Goal: Task Accomplishment & Management: Manage account settings

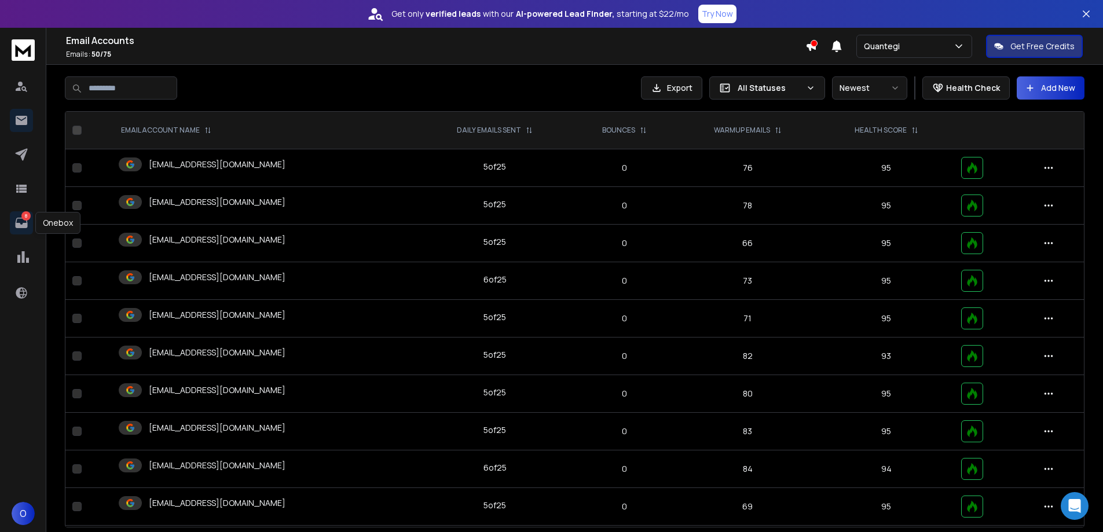
click at [27, 218] on p "8" at bounding box center [25, 215] width 9 height 9
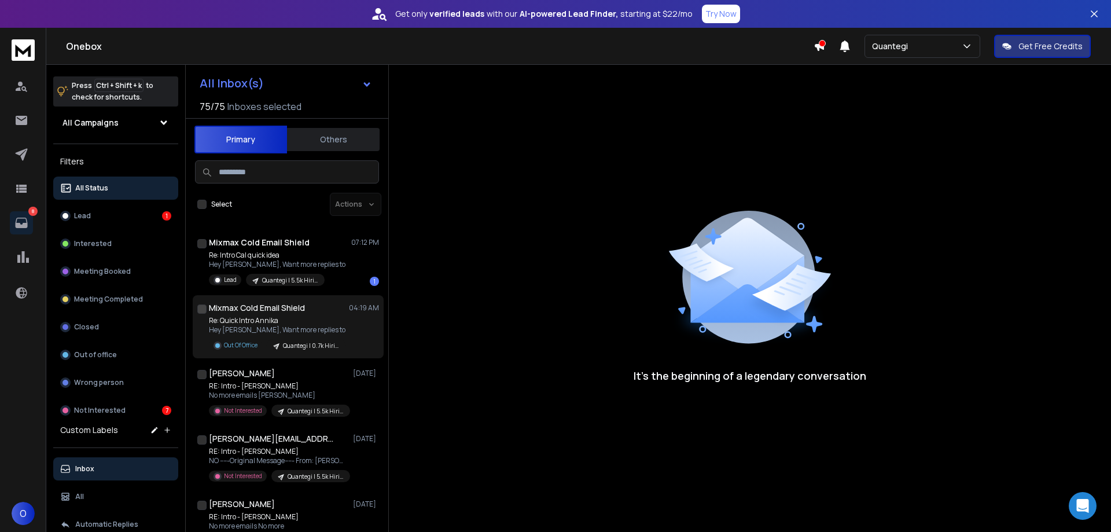
click at [203, 307] on button "button" at bounding box center [201, 308] width 9 height 9
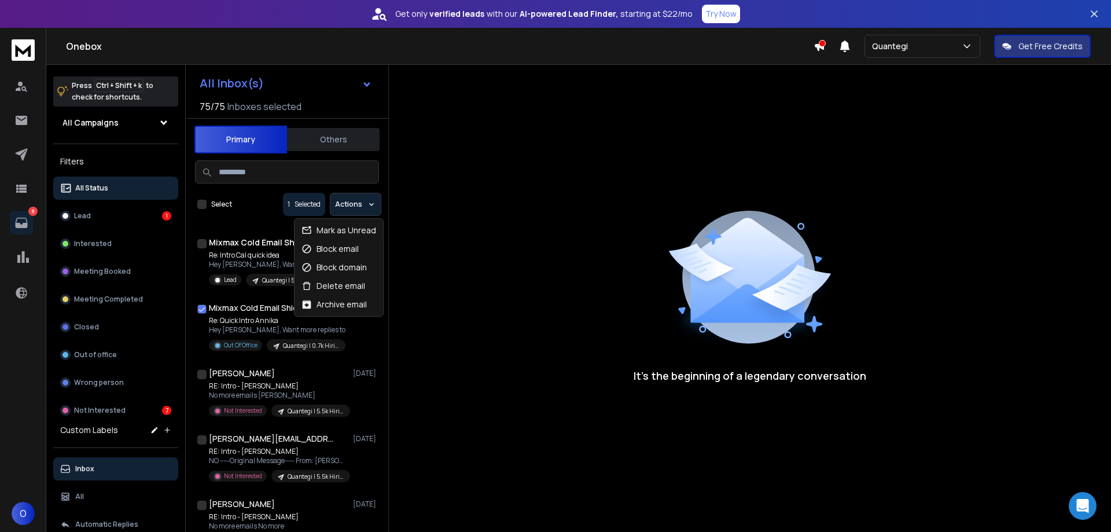
click at [368, 203] on icon "button" at bounding box center [371, 204] width 9 height 9
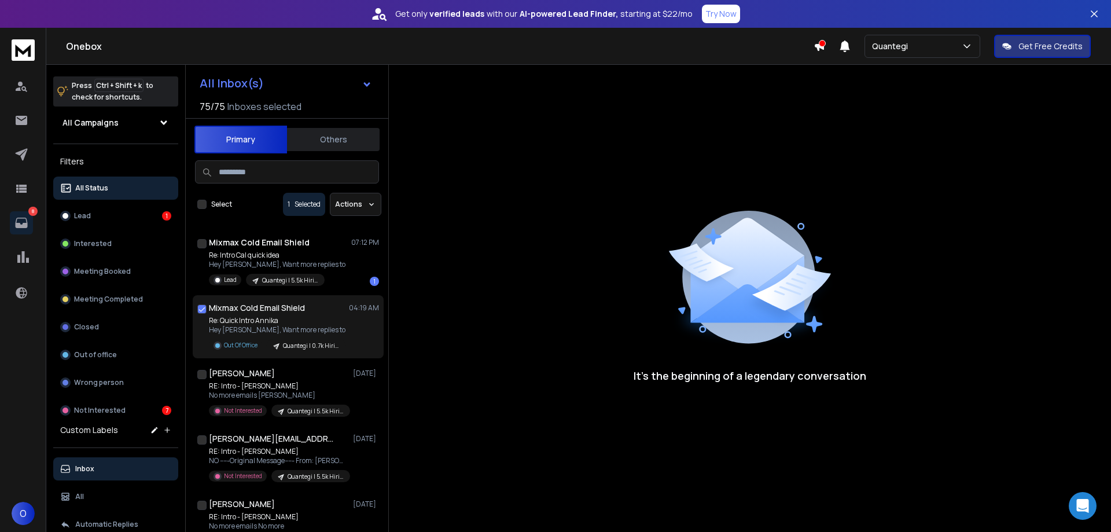
click at [200, 306] on button "button" at bounding box center [201, 308] width 9 height 9
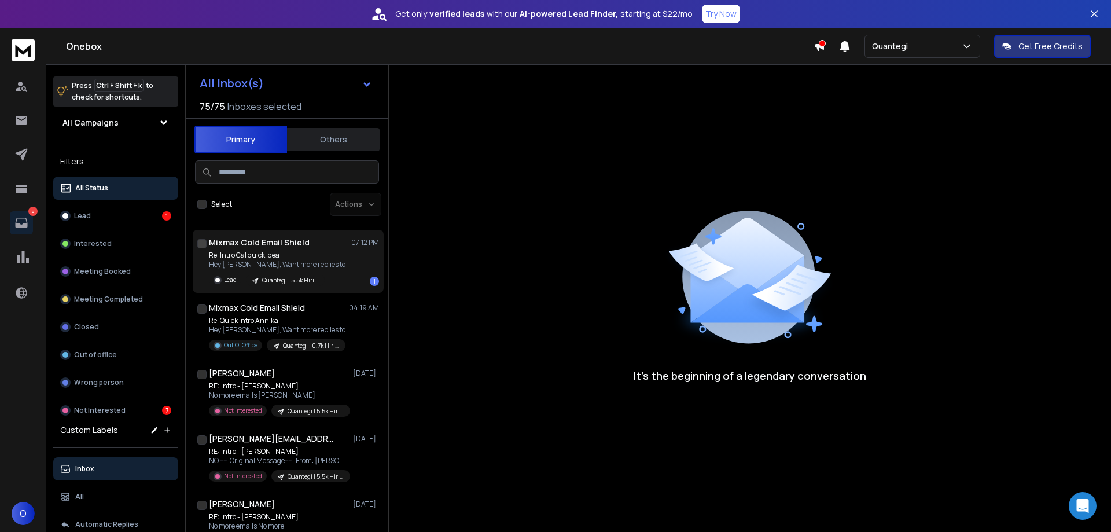
click at [319, 251] on p "Re: Intro Cal quick idea" at bounding box center [277, 255] width 137 height 9
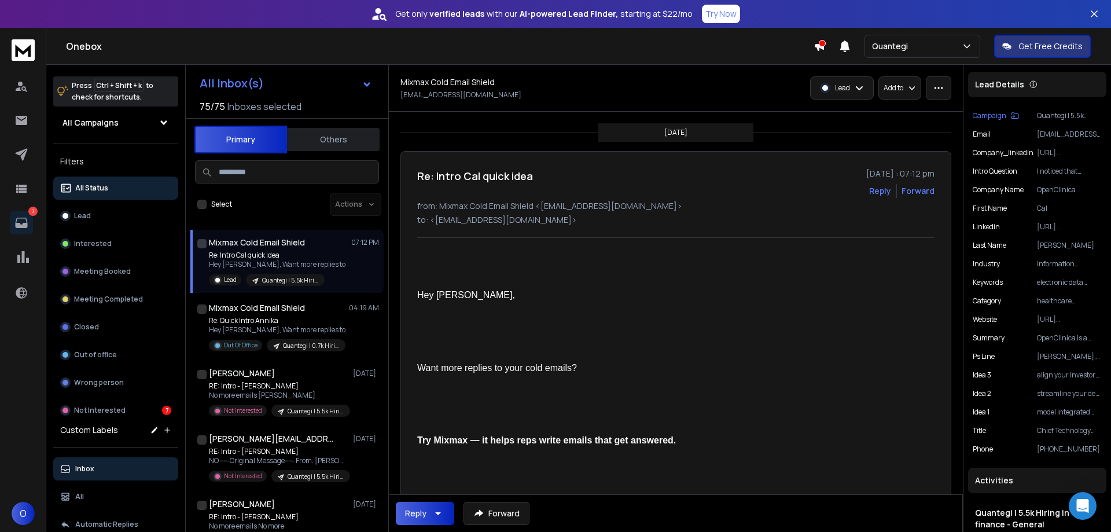
click at [199, 244] on button "button" at bounding box center [201, 243] width 9 height 9
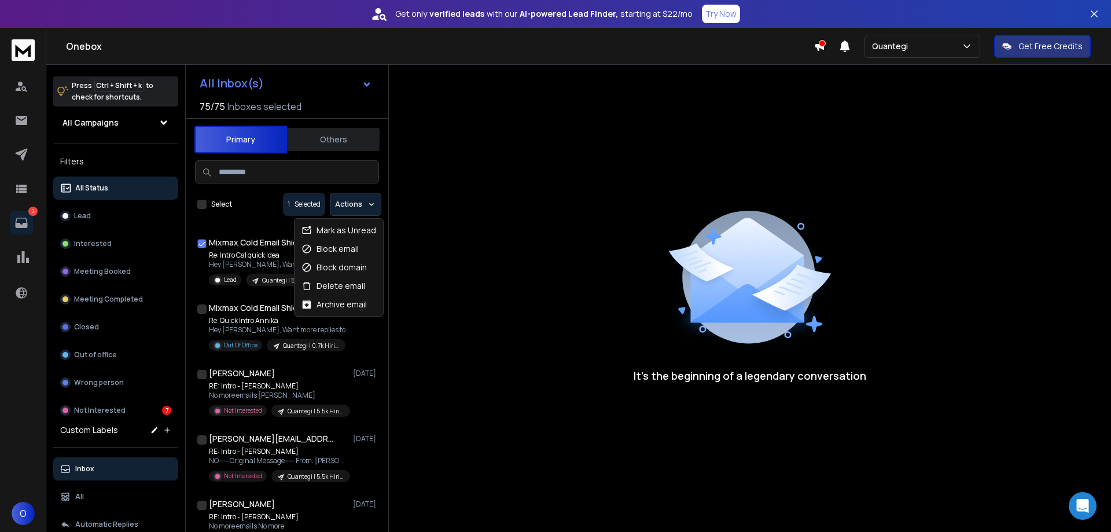
click at [362, 212] on button "Actions" at bounding box center [356, 204] width 52 height 23
click at [366, 228] on div "Mark as Unread" at bounding box center [339, 231] width 75 height 12
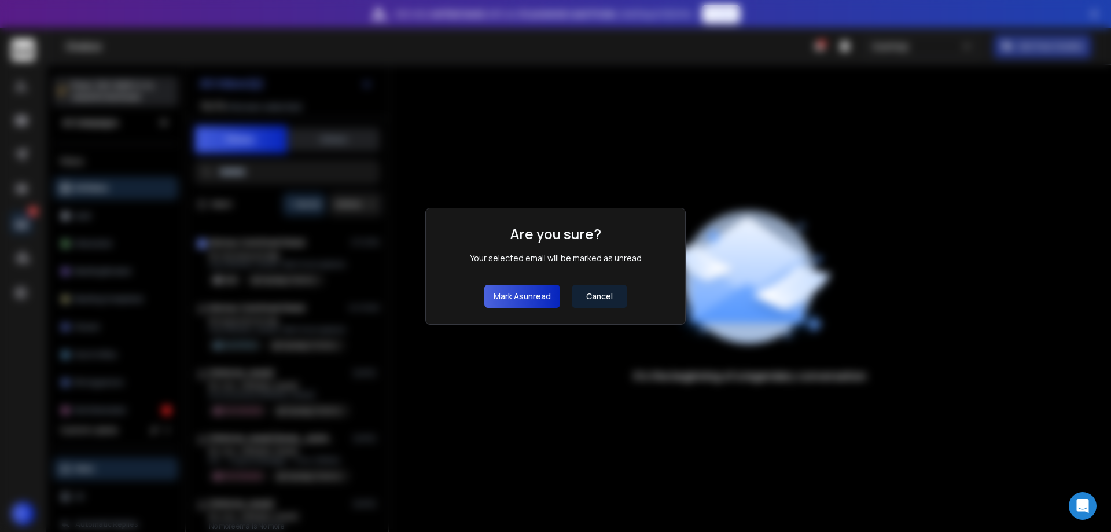
click at [529, 300] on p "Mark as unread" at bounding box center [522, 297] width 57 height 12
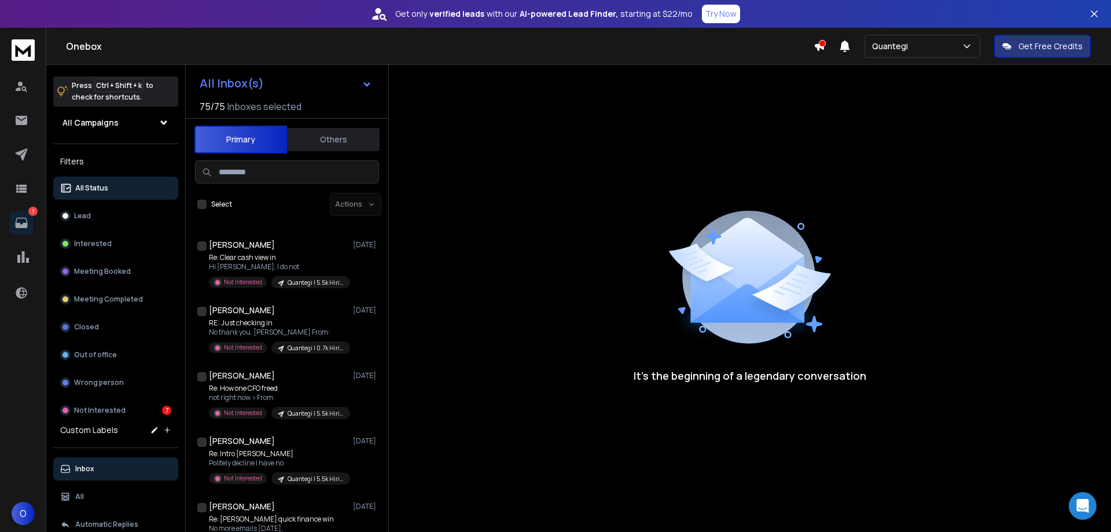
scroll to position [463, 0]
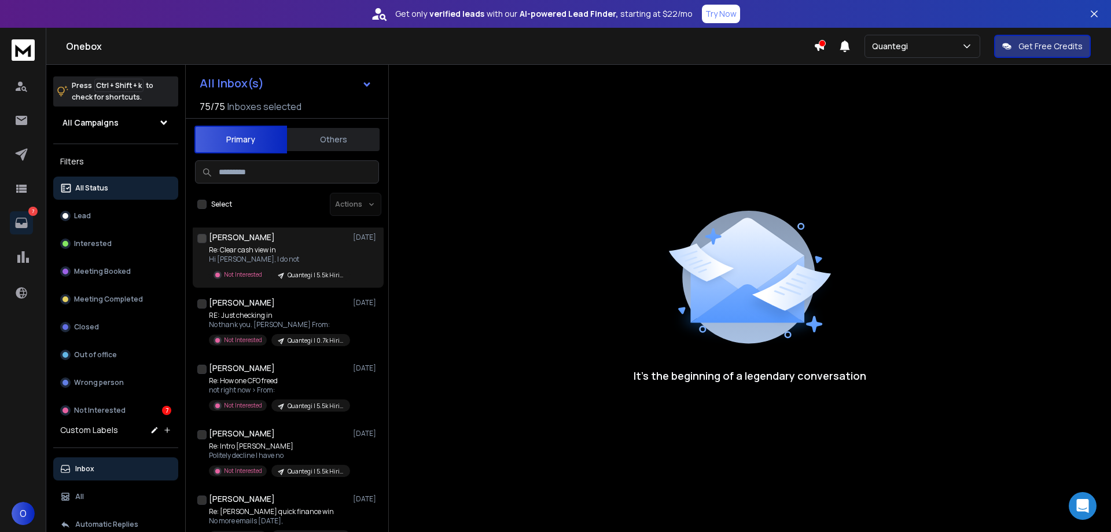
click at [282, 252] on p "Re: Clear cash view in" at bounding box center [278, 249] width 139 height 9
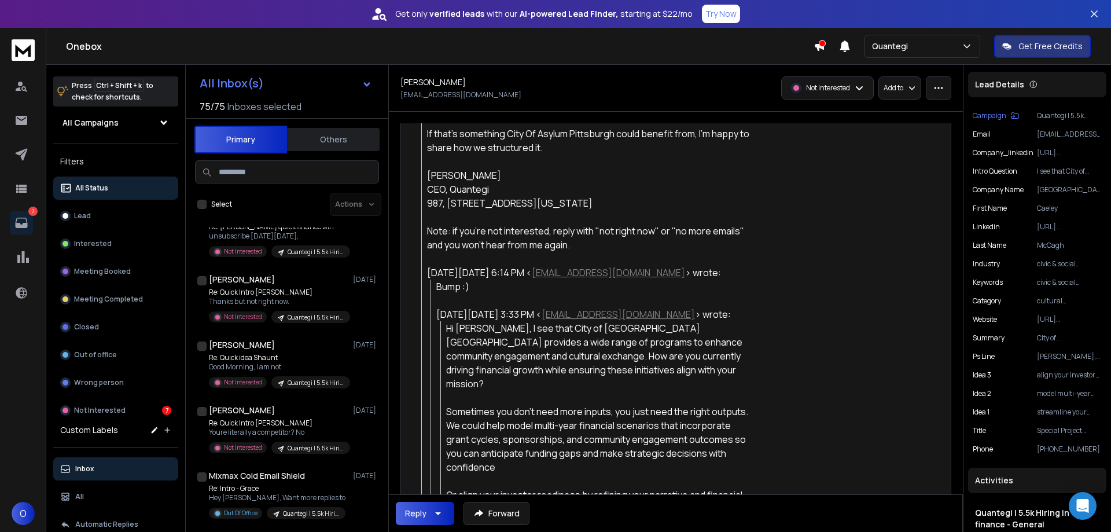
scroll to position [1852, 0]
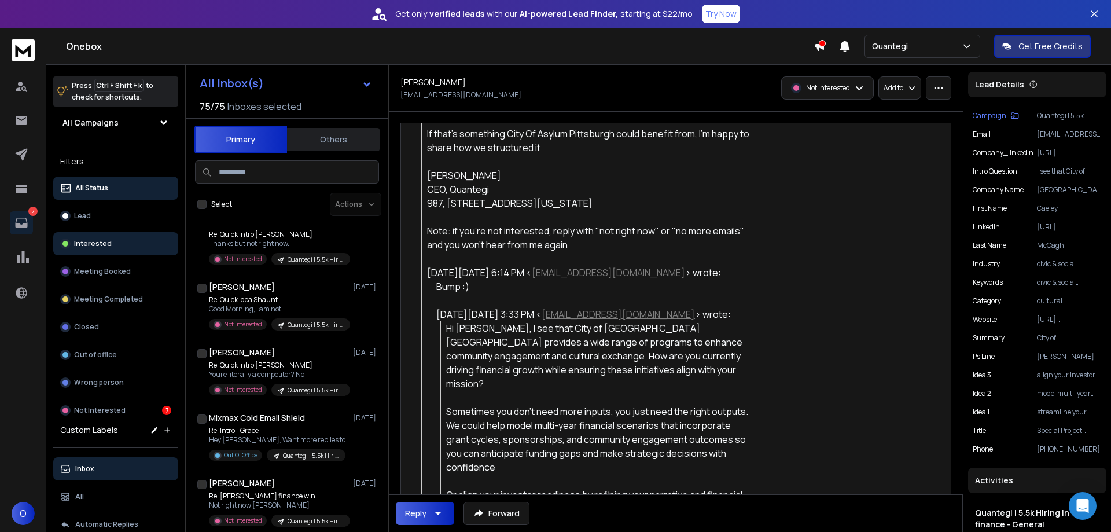
click at [137, 251] on button "Interested" at bounding box center [115, 243] width 125 height 23
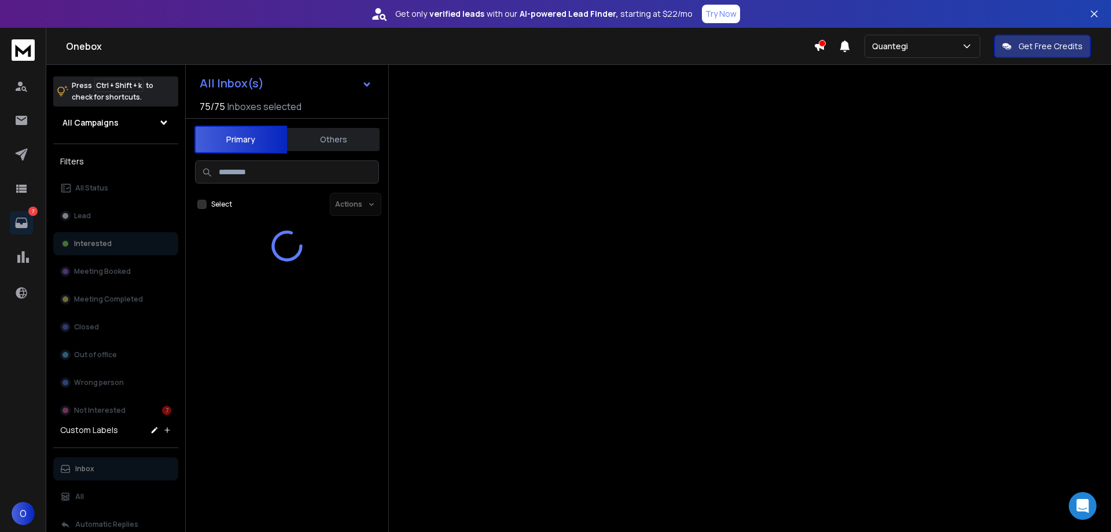
scroll to position [0, 0]
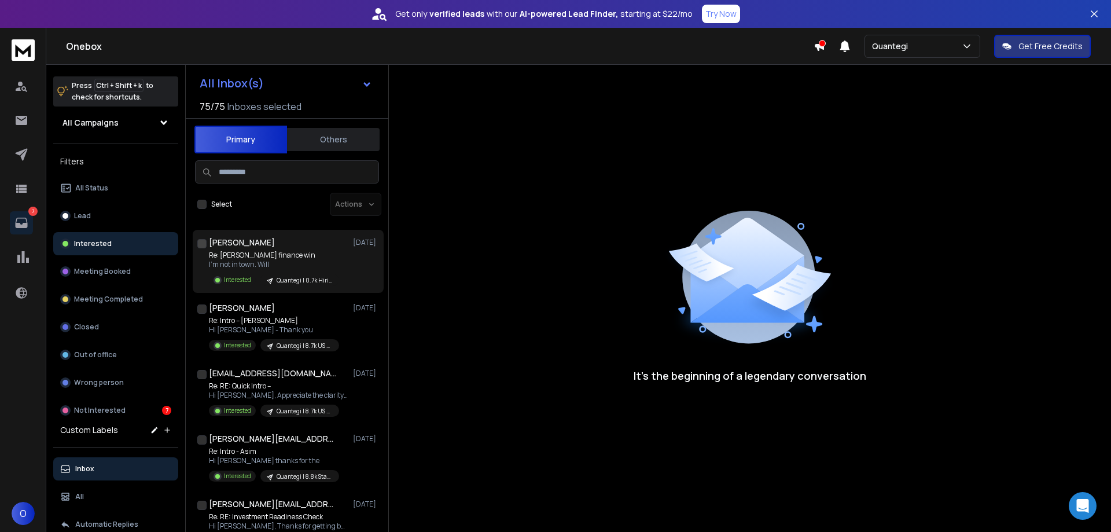
click at [298, 245] on div "[PERSON_NAME] [DATE]" at bounding box center [294, 243] width 170 height 12
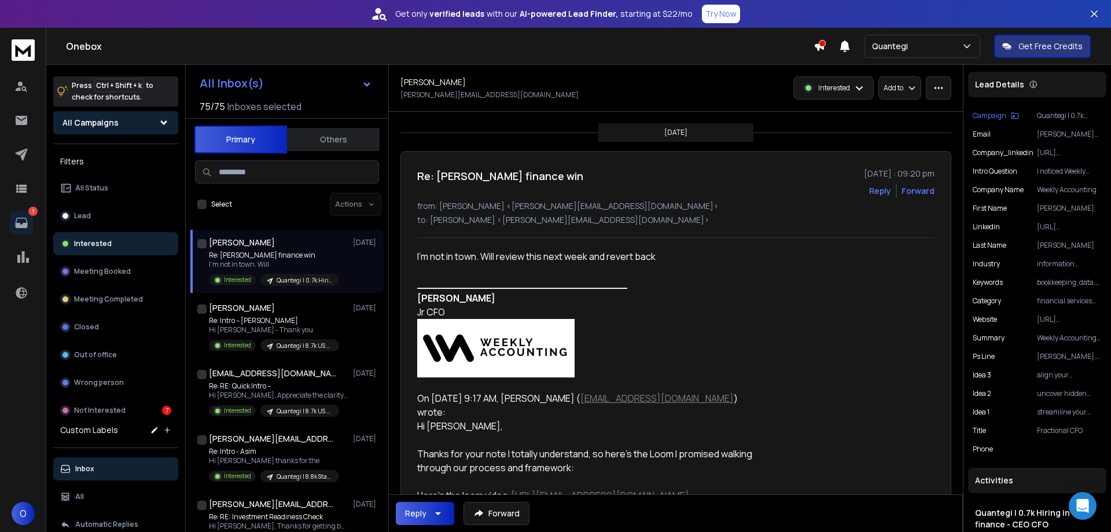
click at [123, 126] on button "All Campaigns" at bounding box center [115, 122] width 125 height 23
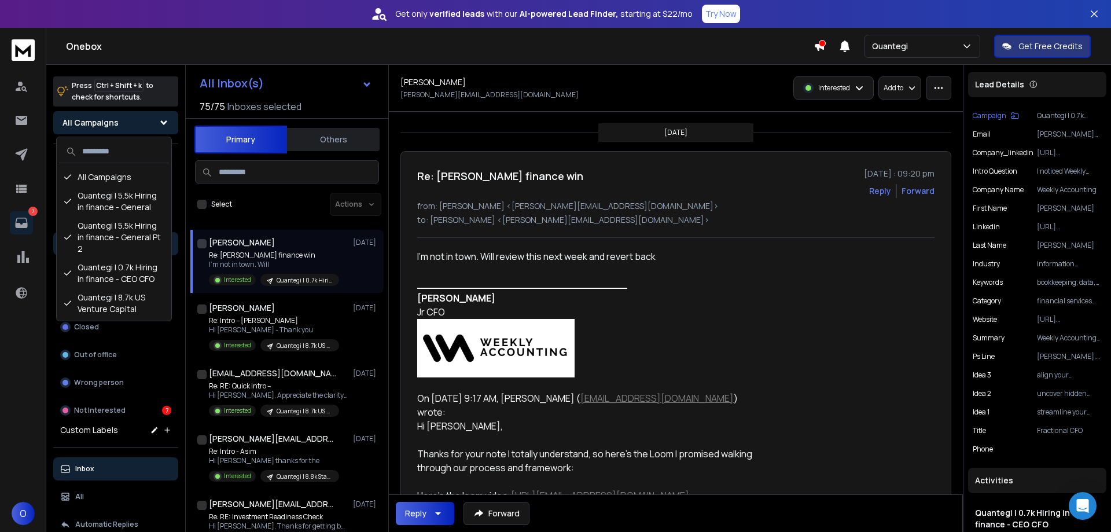
click at [134, 123] on button "All Campaigns" at bounding box center [115, 122] width 125 height 23
click at [0, 136] on div "7 O" at bounding box center [23, 282] width 46 height 509
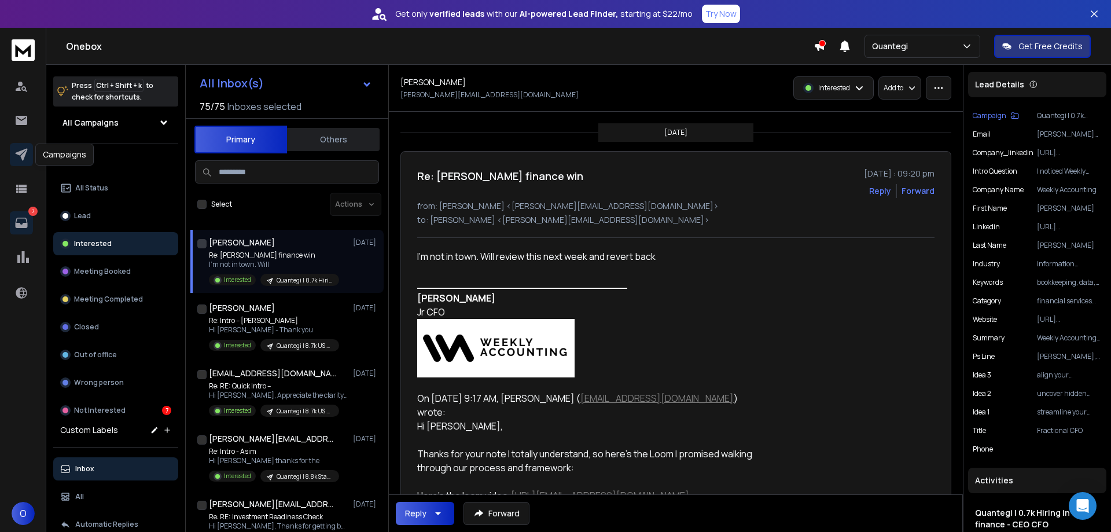
click at [24, 156] on icon at bounding box center [21, 154] width 12 height 12
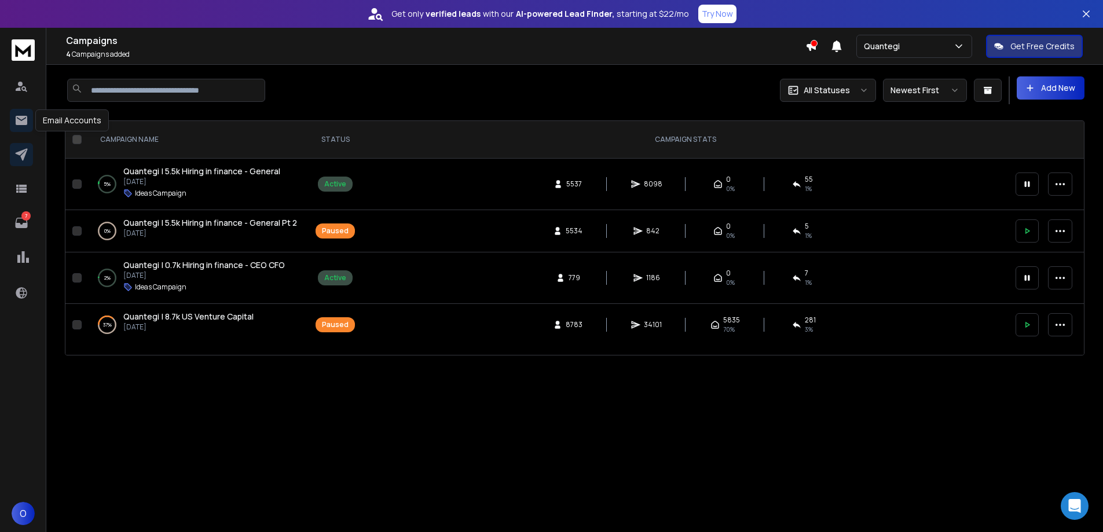
click at [27, 122] on icon at bounding box center [21, 120] width 14 height 14
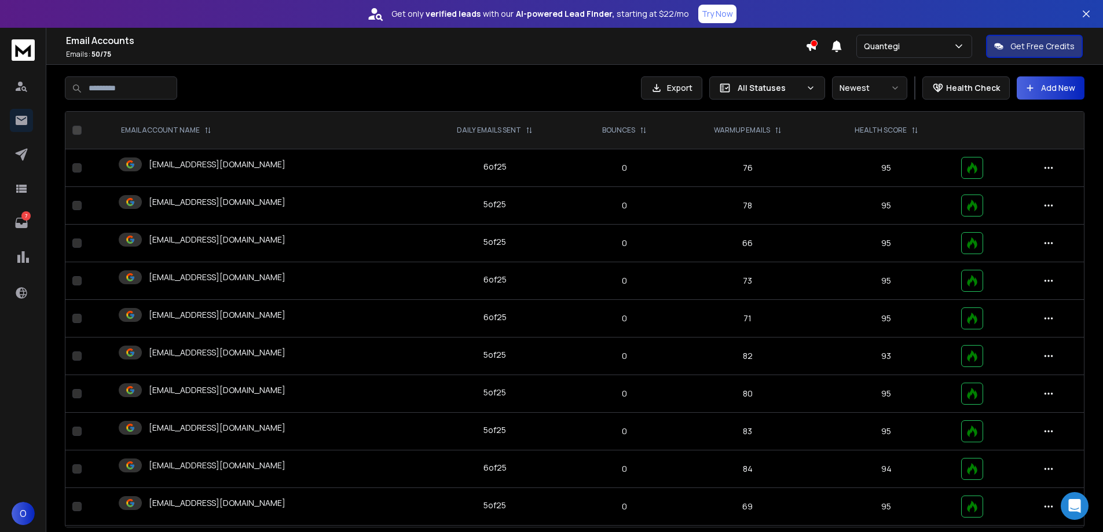
click at [216, 201] on p "[EMAIL_ADDRESS][DOMAIN_NAME]" at bounding box center [217, 202] width 137 height 12
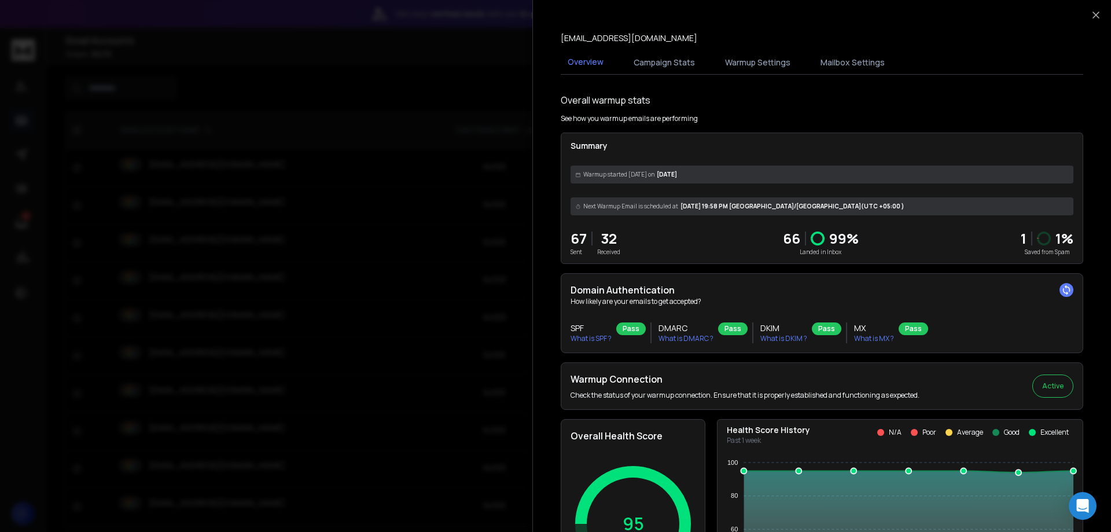
click at [667, 58] on button "Campaign Stats" at bounding box center [664, 62] width 75 height 25
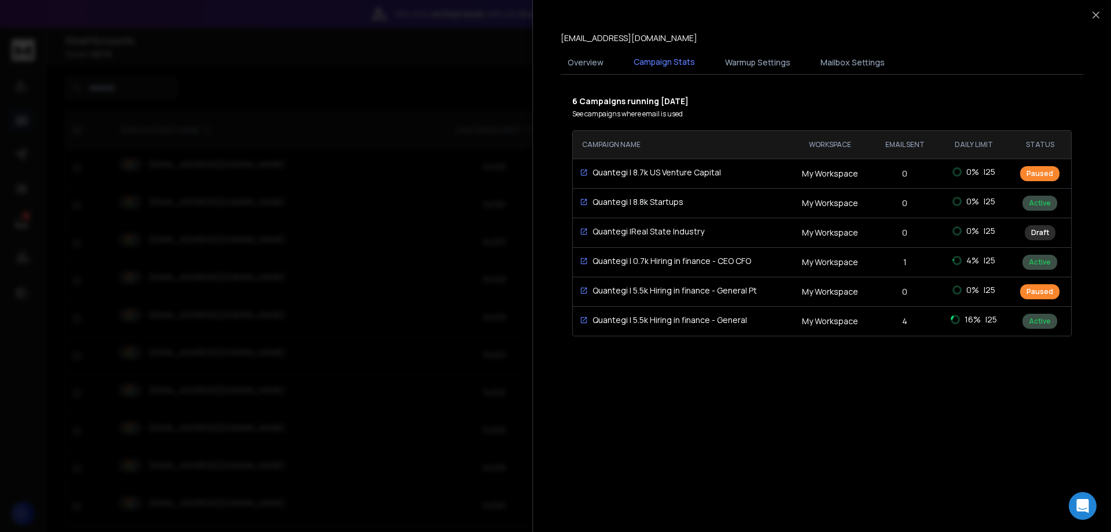
click at [746, 61] on button "Warmup Settings" at bounding box center [757, 62] width 79 height 25
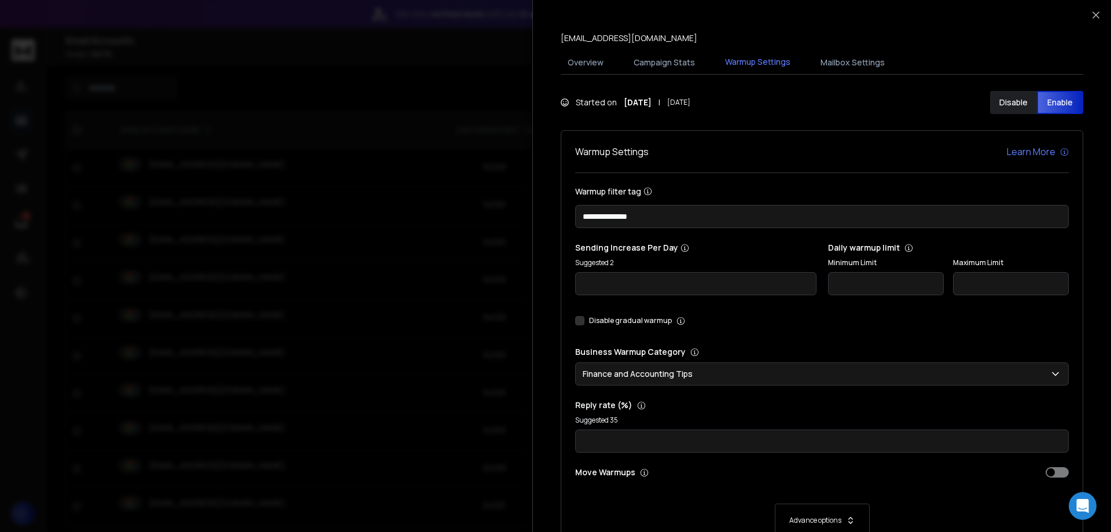
click at [836, 59] on button "Mailbox Settings" at bounding box center [853, 62] width 78 height 25
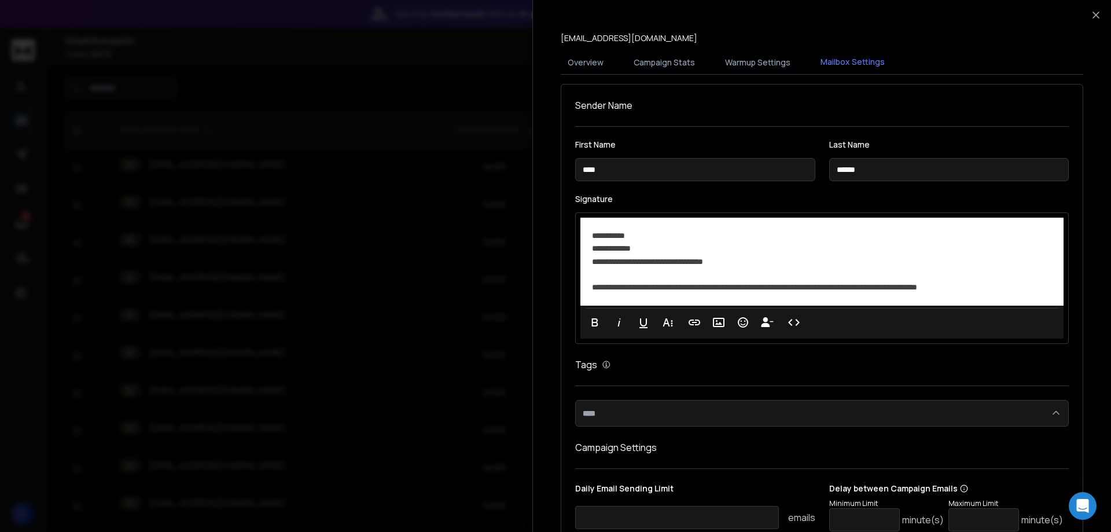
click at [653, 60] on button "Campaign Stats" at bounding box center [664, 62] width 75 height 25
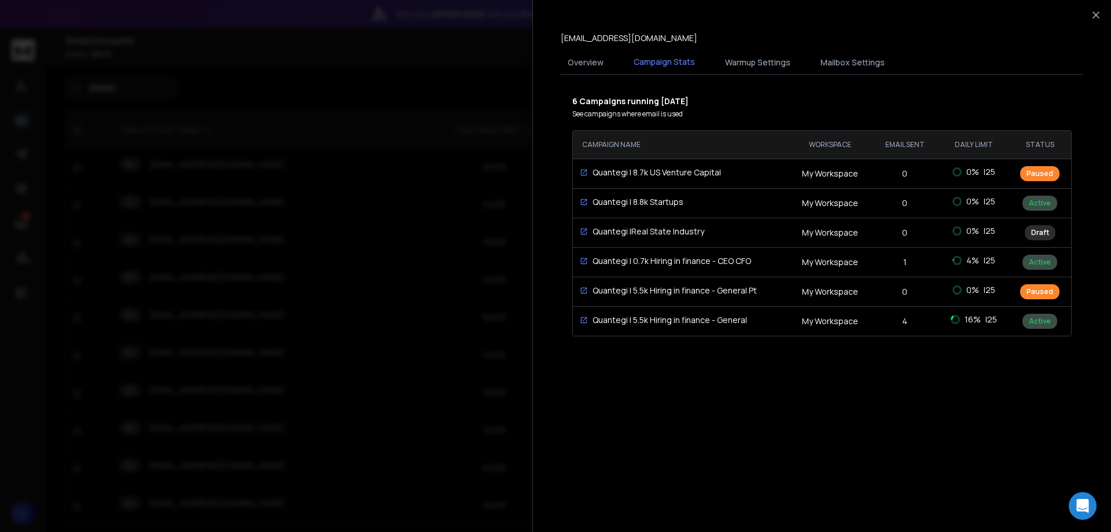
click at [589, 63] on button "Overview" at bounding box center [586, 62] width 50 height 25
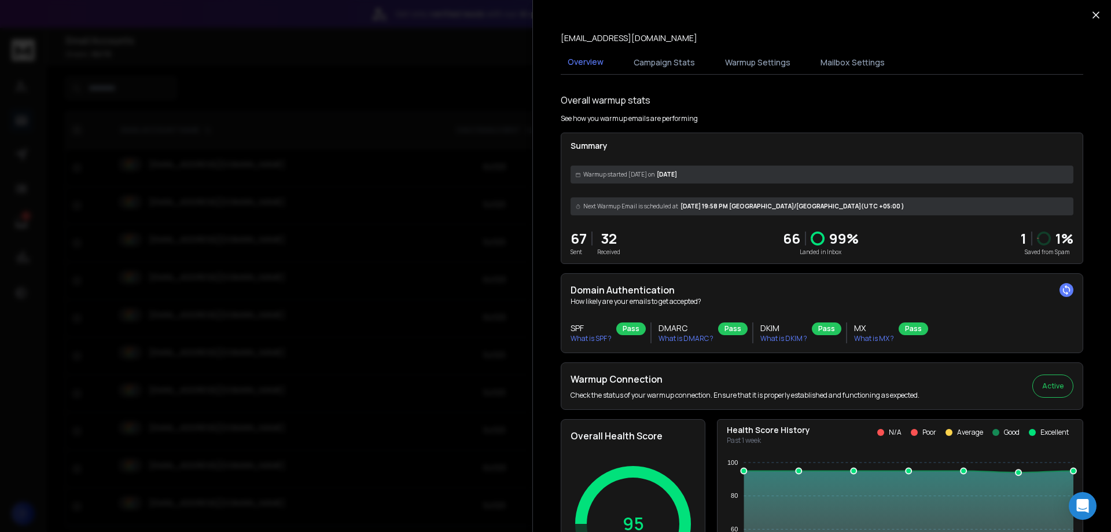
click at [1094, 17] on icon "button" at bounding box center [1097, 15] width 12 height 12
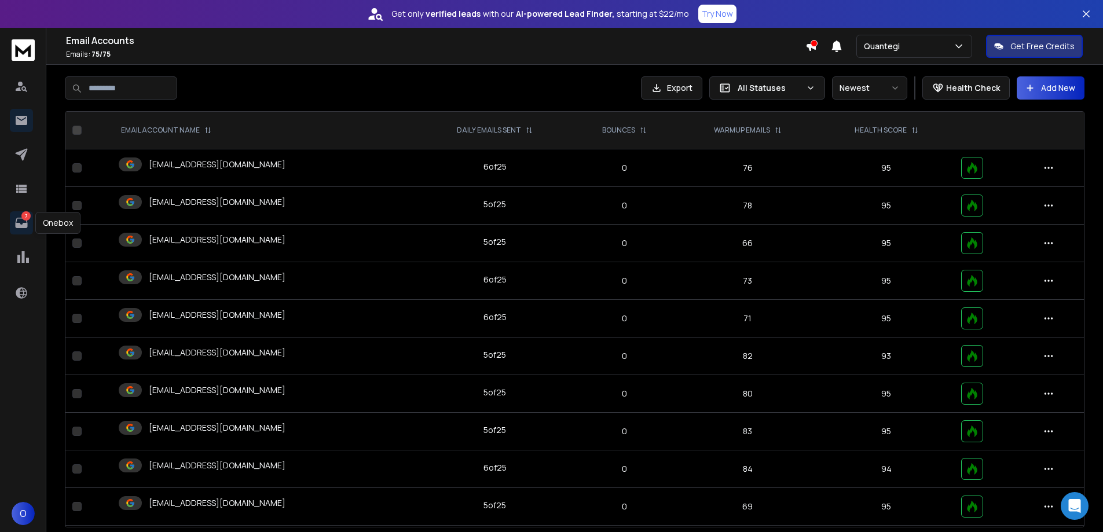
click at [26, 218] on p "7" at bounding box center [25, 215] width 9 height 9
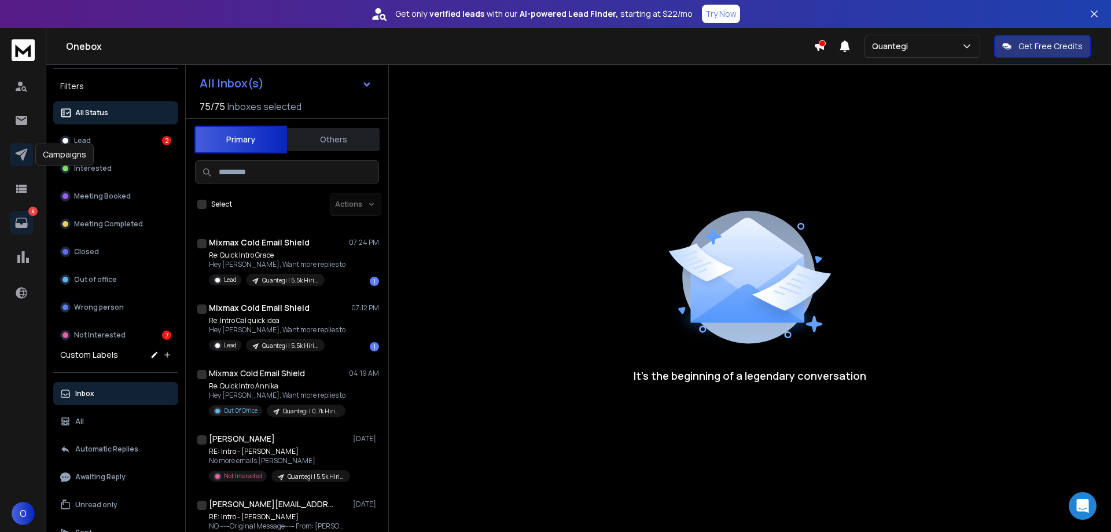
click at [14, 153] on icon at bounding box center [21, 155] width 14 height 14
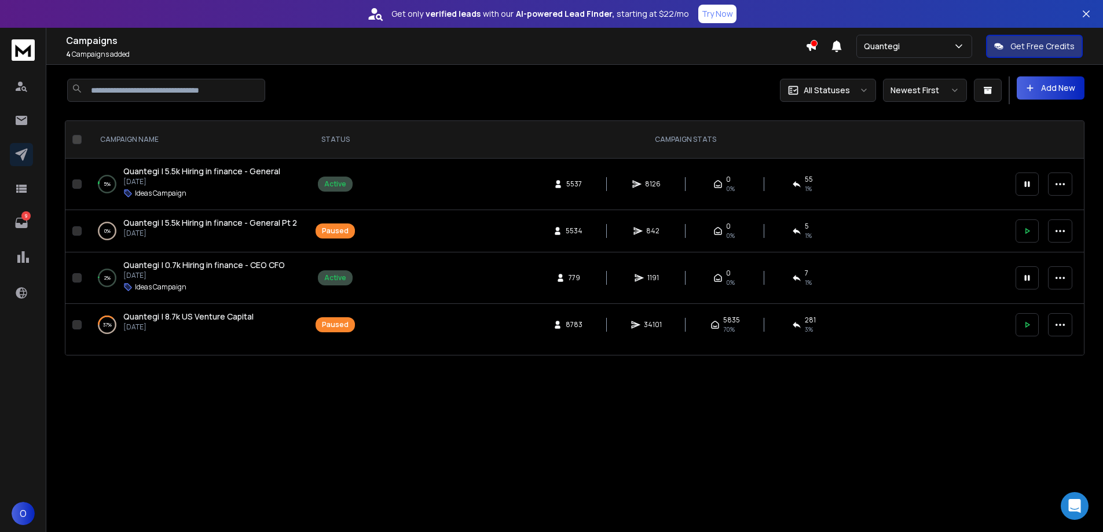
click at [190, 269] on span "Quantegi | 0.7k Hiring in finance - CEO CFO" at bounding box center [203, 264] width 161 height 11
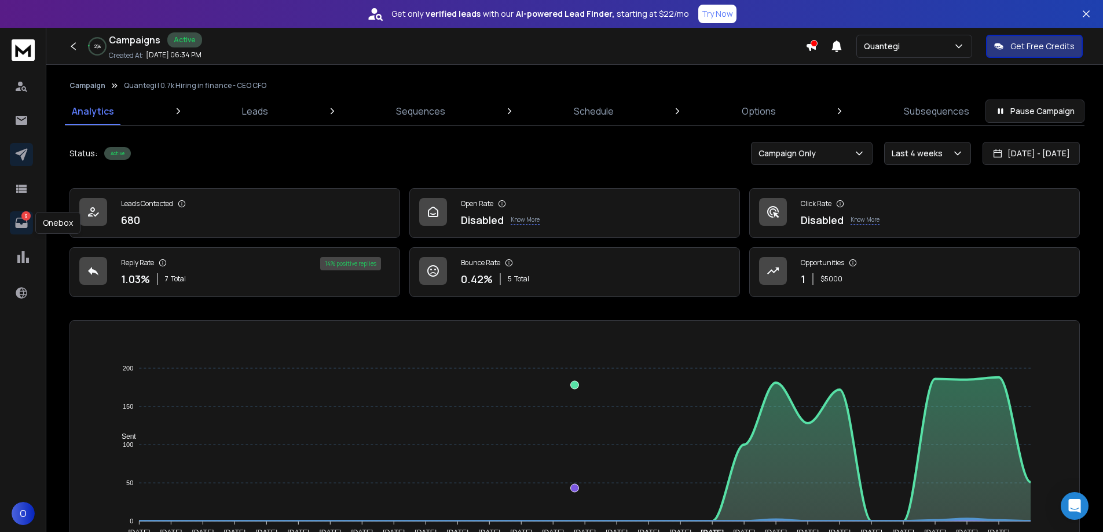
click at [16, 220] on icon at bounding box center [21, 223] width 14 height 14
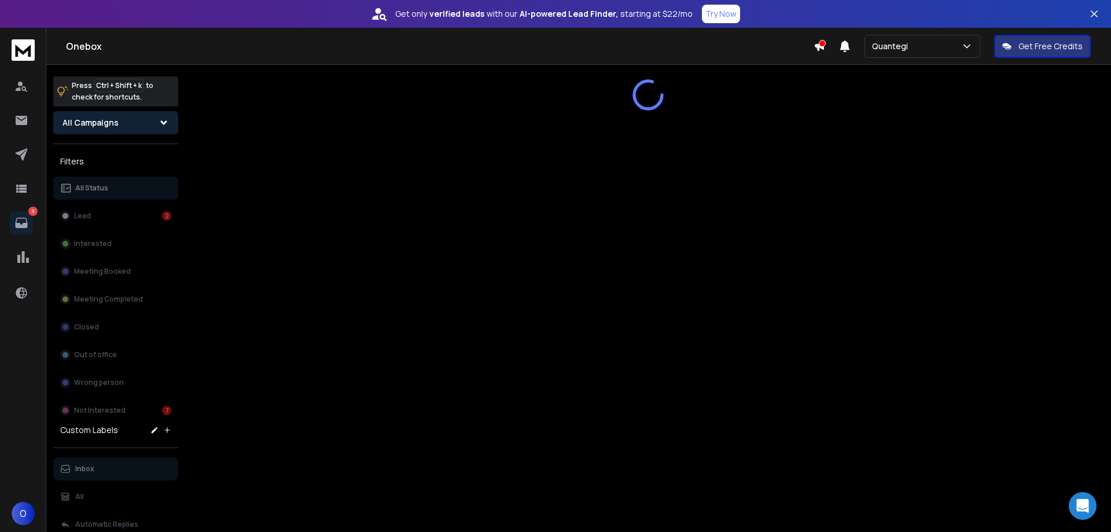
click at [105, 125] on h1 "All Campaigns" at bounding box center [91, 123] width 56 height 12
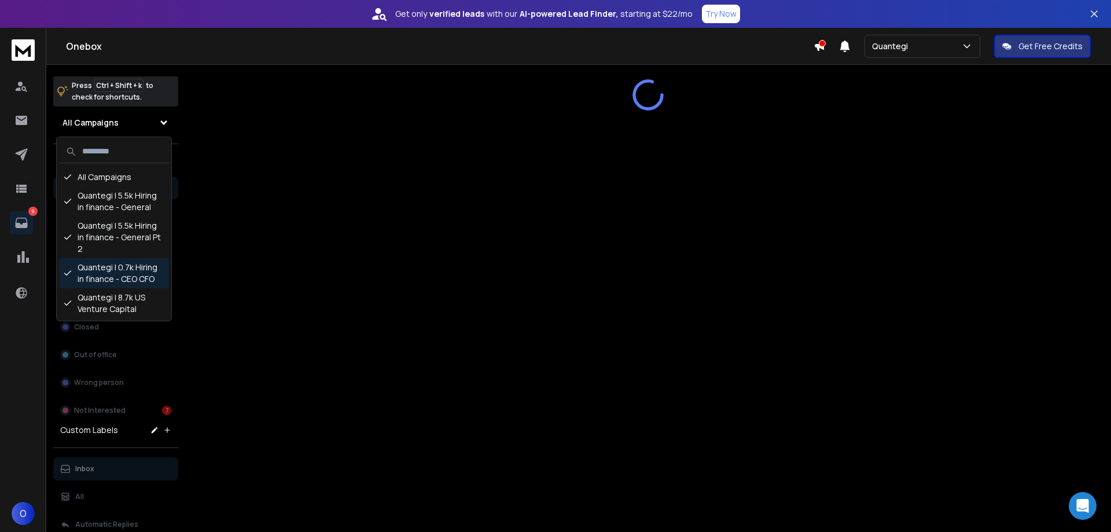
click at [133, 271] on div "Quantegi | 0.7k Hiring in finance - CEO CFO" at bounding box center [114, 273] width 110 height 30
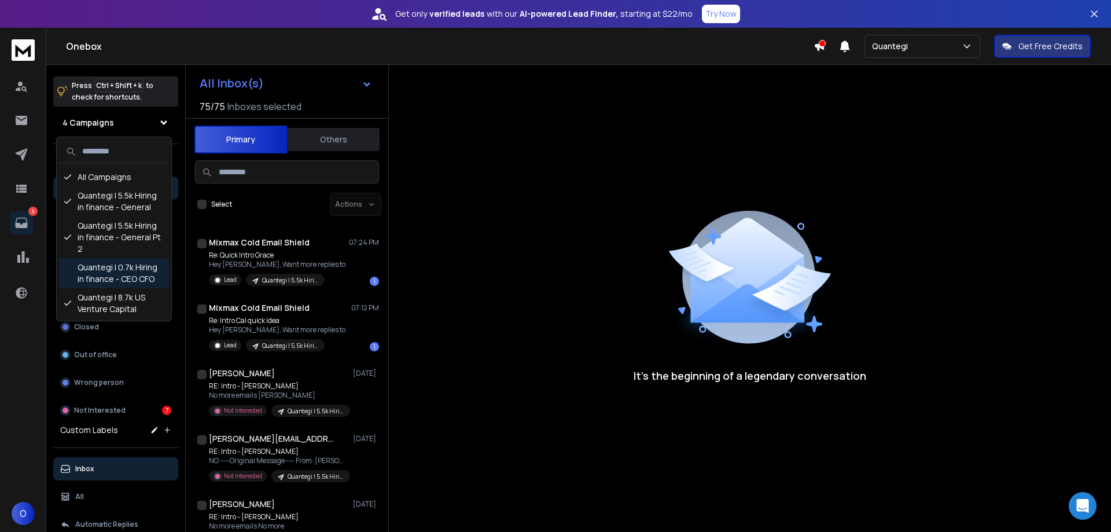
click at [115, 271] on div "Quantegi | 0.7k Hiring in finance - CEO CFO" at bounding box center [114, 273] width 110 height 30
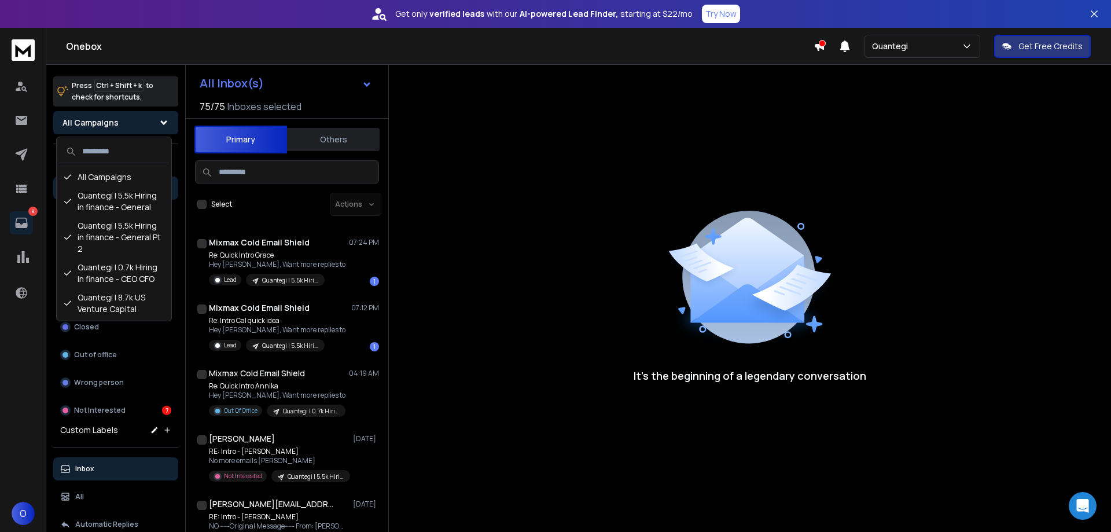
click at [161, 120] on icon at bounding box center [164, 123] width 10 height 10
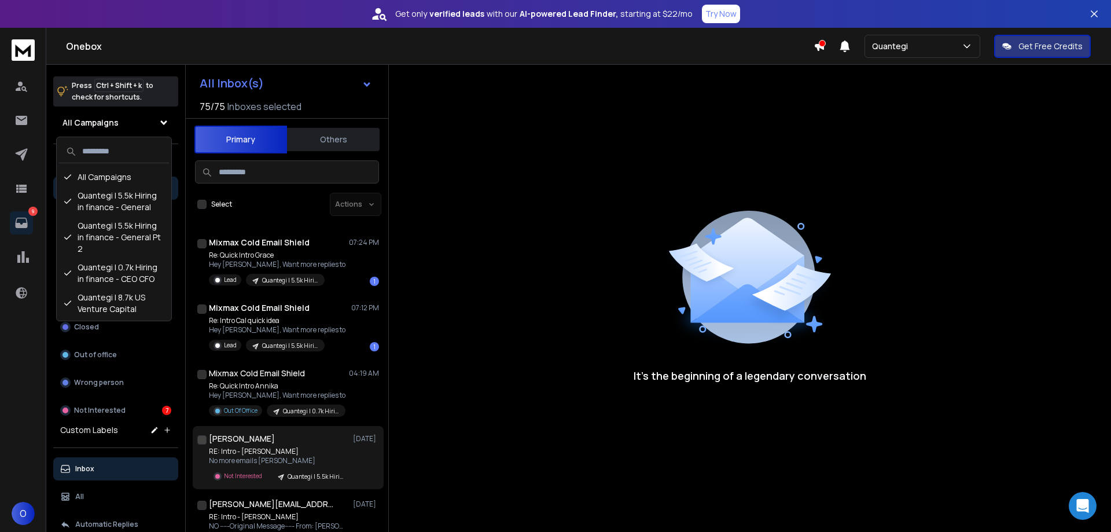
click at [317, 449] on p "RE: Intro - [PERSON_NAME]" at bounding box center [278, 451] width 139 height 9
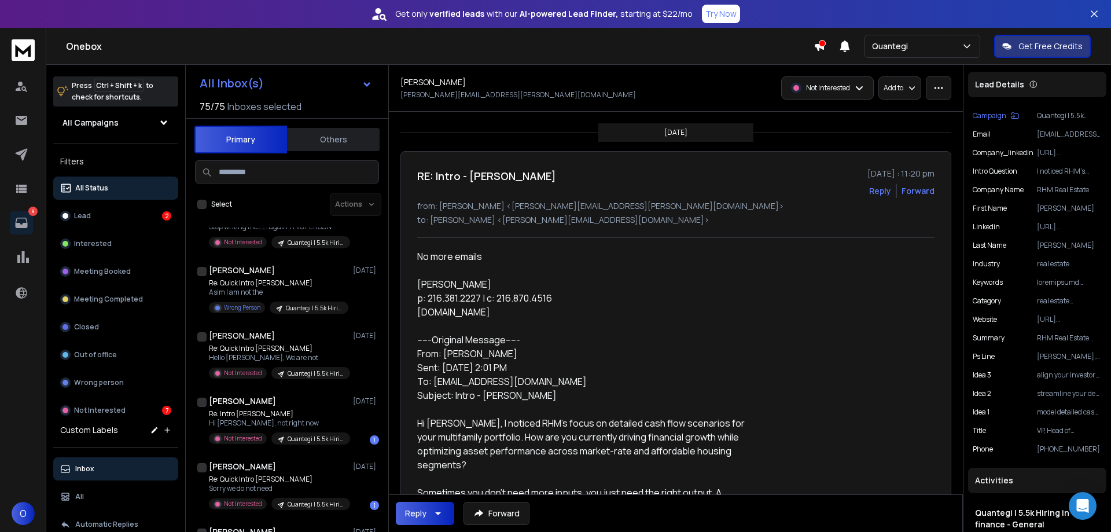
scroll to position [1158, 0]
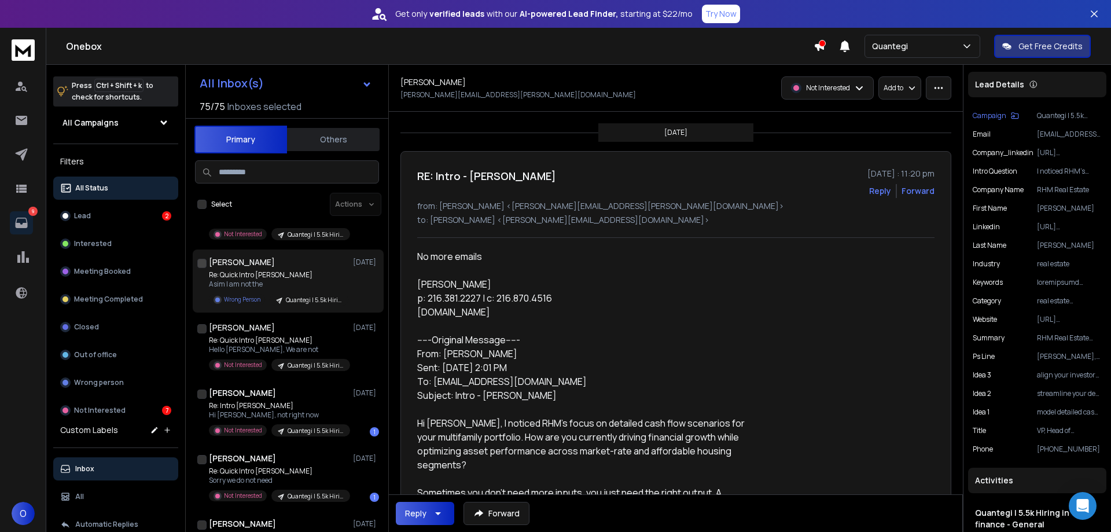
click at [300, 275] on p "Re: Quick Intro [PERSON_NAME]" at bounding box center [278, 274] width 139 height 9
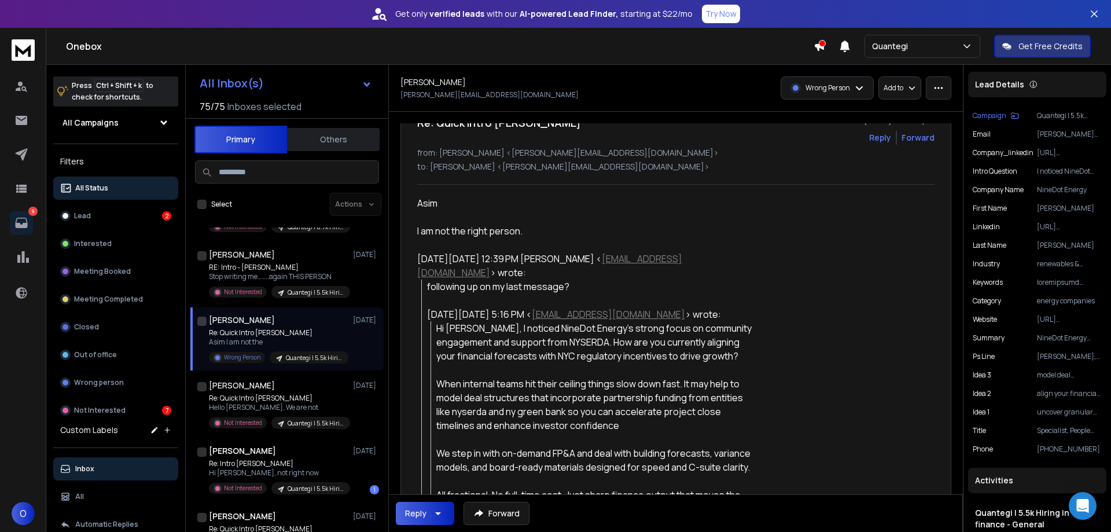
scroll to position [0, 0]
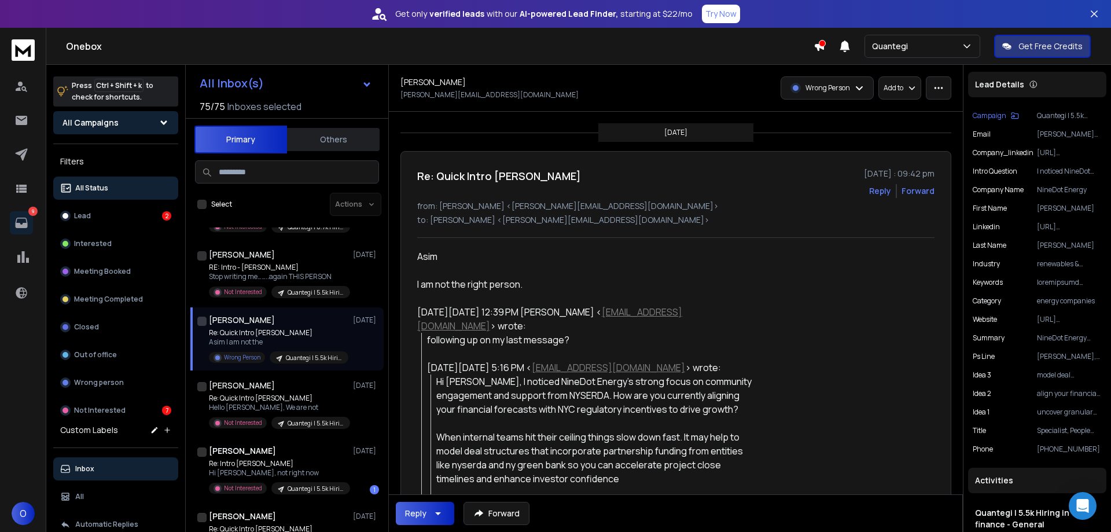
click at [120, 124] on button "All Campaigns" at bounding box center [115, 122] width 125 height 23
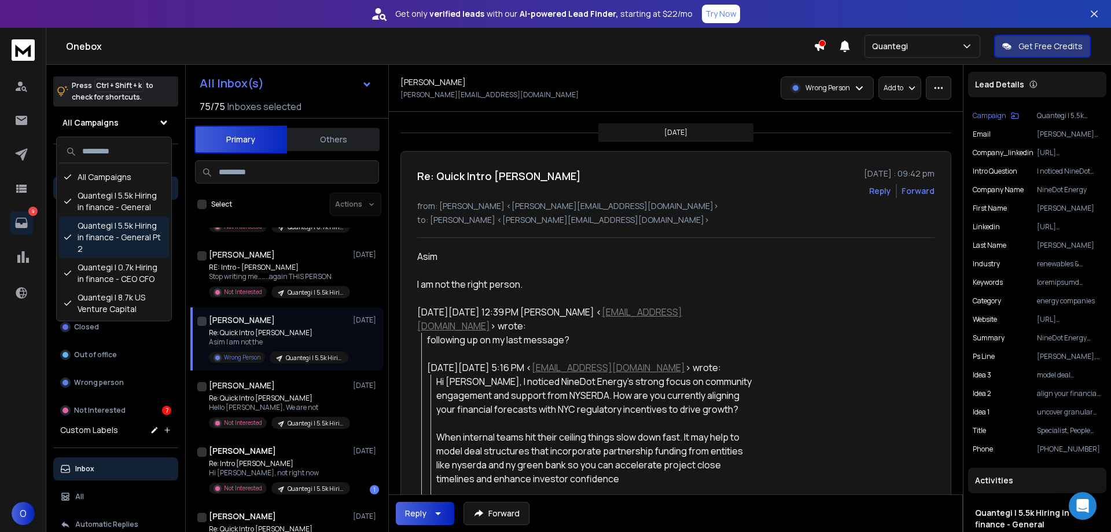
click at [124, 241] on div "Quantegi | 5.5k Hiring in finance - General Pt 2" at bounding box center [114, 237] width 110 height 42
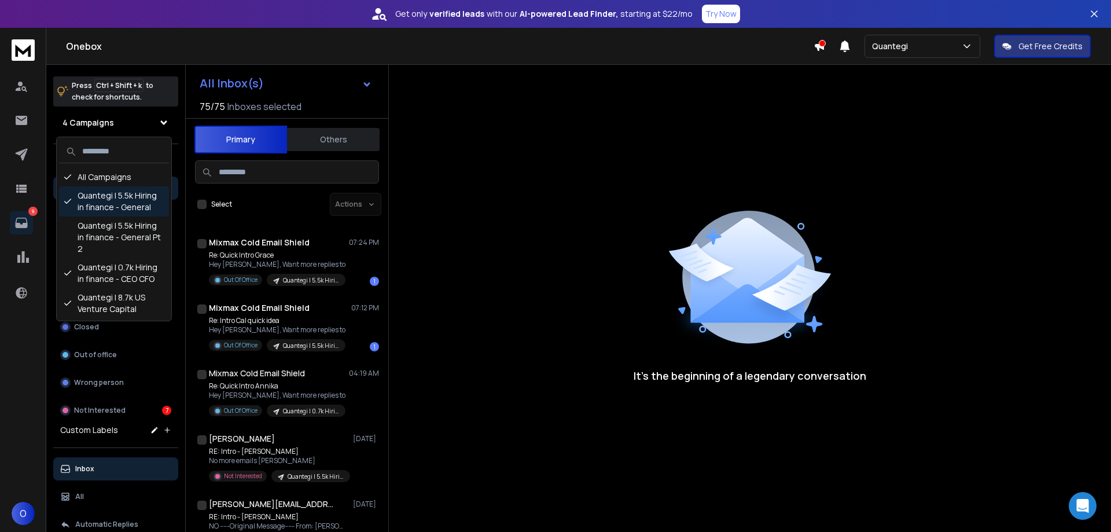
click at [129, 205] on div "Quantegi | 5.5k Hiring in finance - General" at bounding box center [114, 201] width 110 height 30
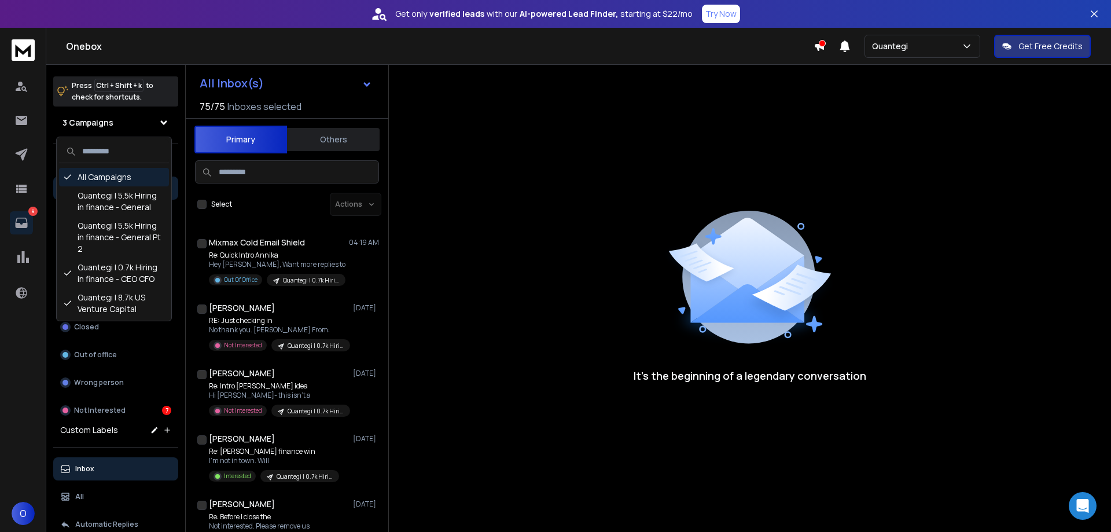
click at [121, 178] on div "All Campaigns" at bounding box center [114, 177] width 110 height 19
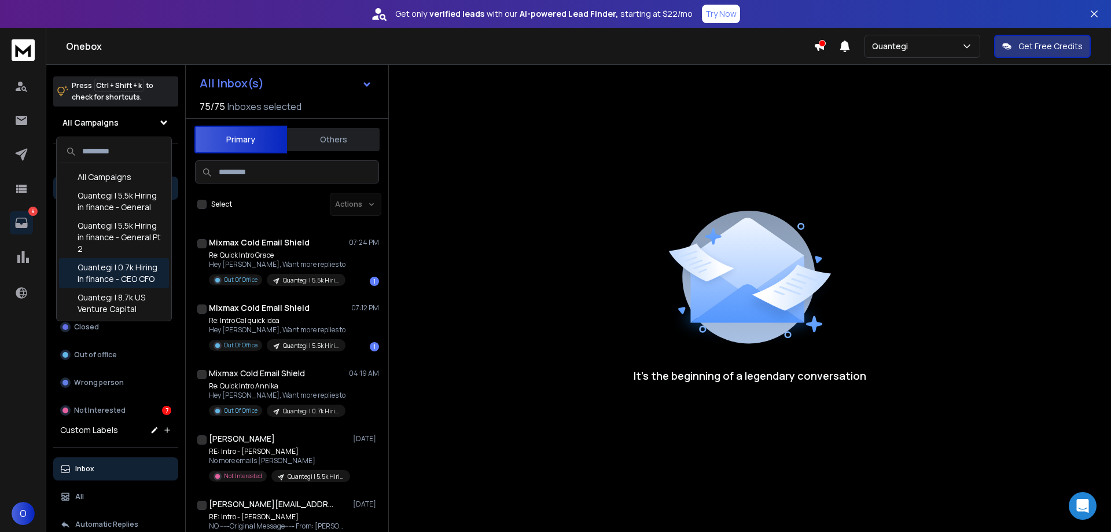
click at [127, 274] on div "Quantegi | 0.7k Hiring in finance - CEO CFO" at bounding box center [114, 273] width 110 height 30
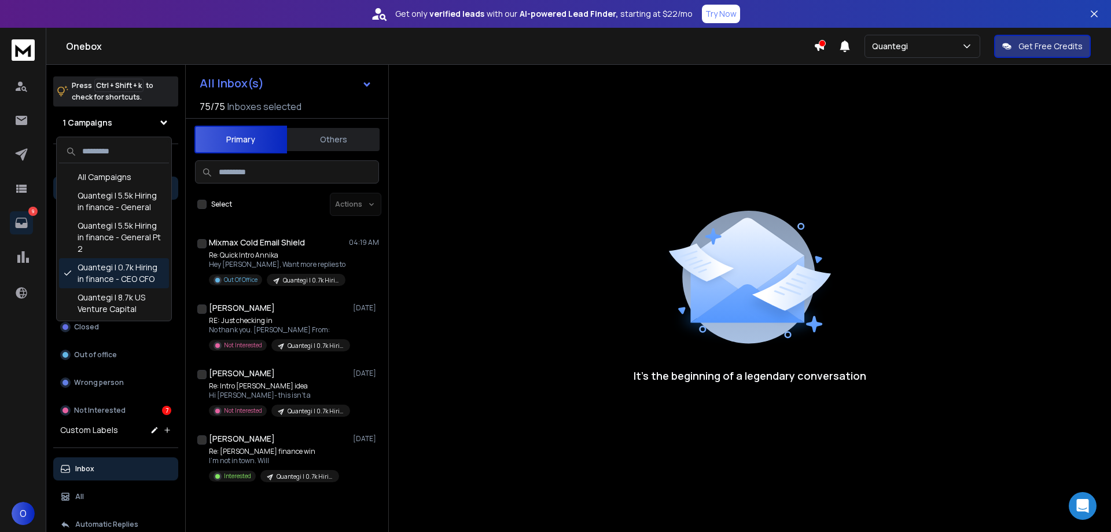
click at [107, 272] on div "Quantegi | 0.7k Hiring in finance - CEO CFO" at bounding box center [114, 273] width 110 height 30
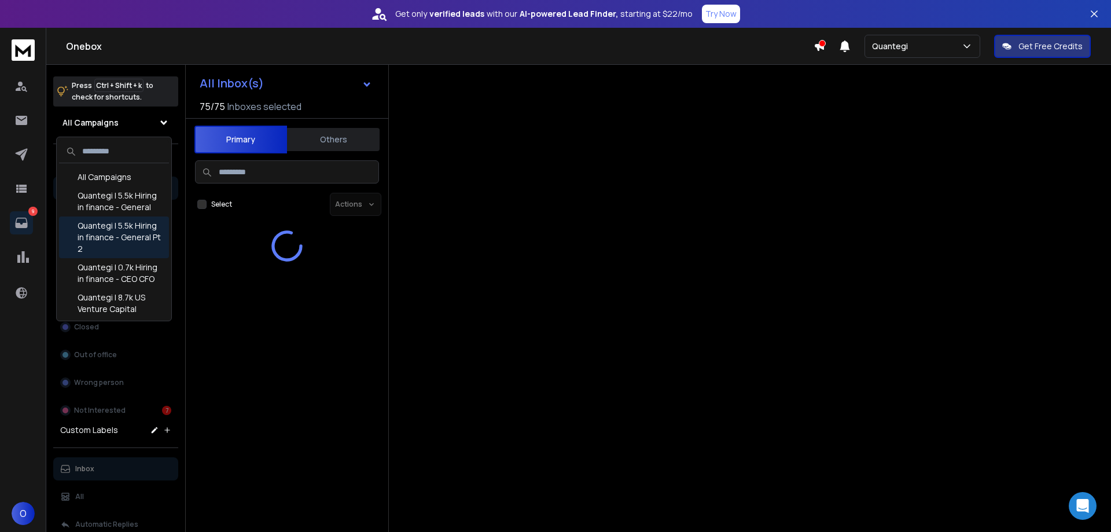
click at [95, 238] on div "Quantegi | 5.5k Hiring in finance - General Pt 2" at bounding box center [114, 237] width 110 height 42
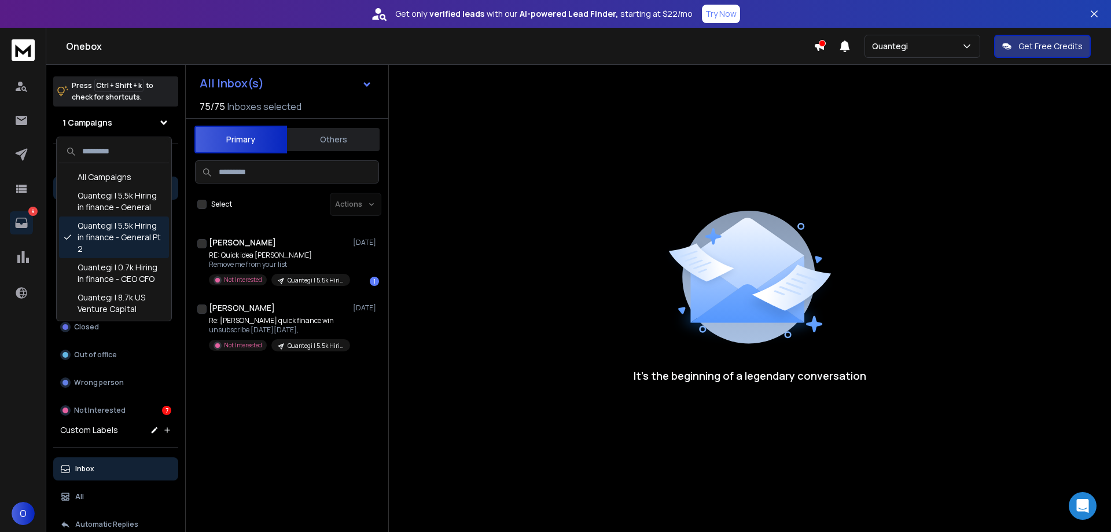
click at [95, 238] on div "Quantegi | 5.5k Hiring in finance - General Pt 2" at bounding box center [114, 237] width 110 height 42
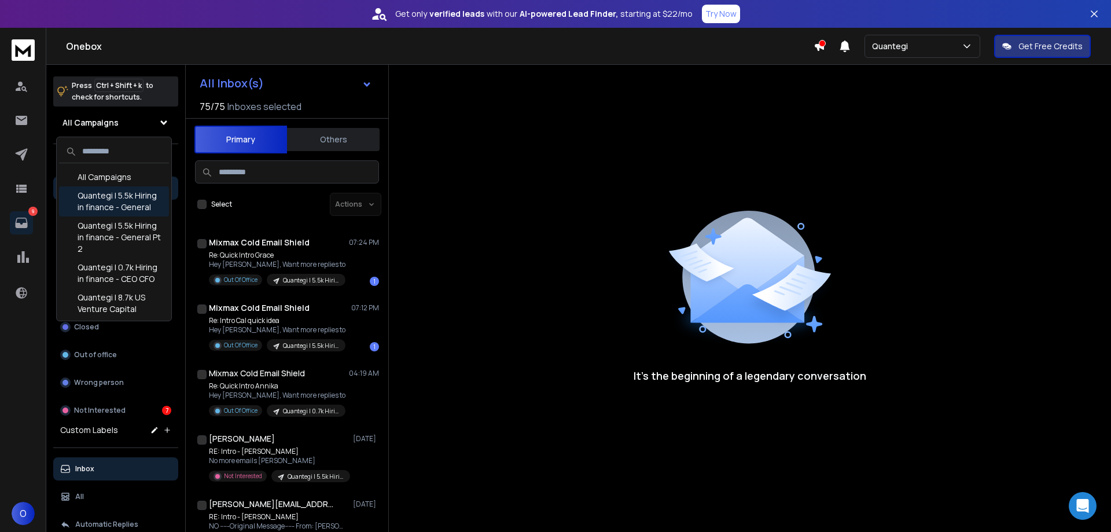
click at [112, 190] on div "Quantegi | 5.5k Hiring in finance - General" at bounding box center [114, 201] width 110 height 30
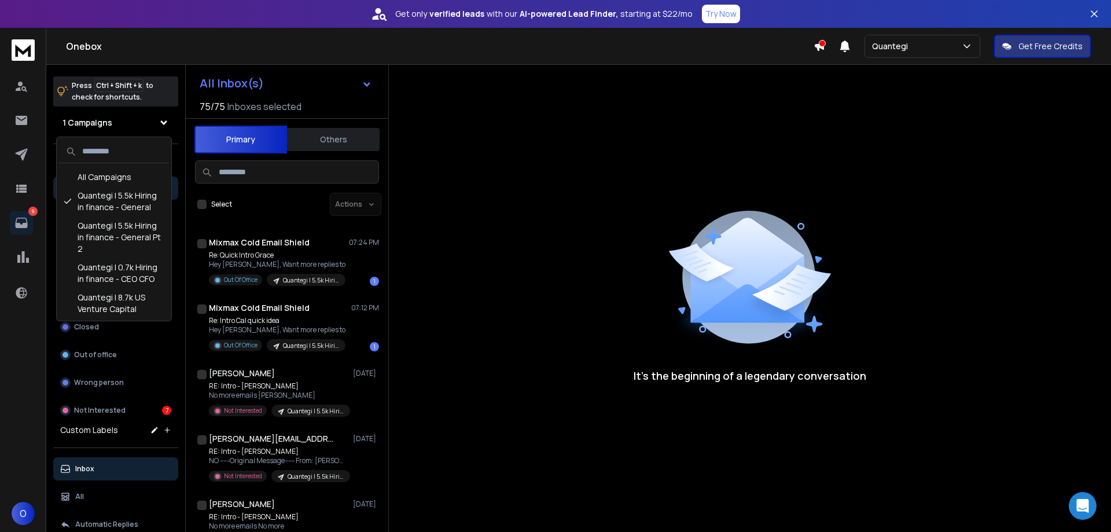
click at [0, 110] on div "9 O" at bounding box center [23, 282] width 46 height 509
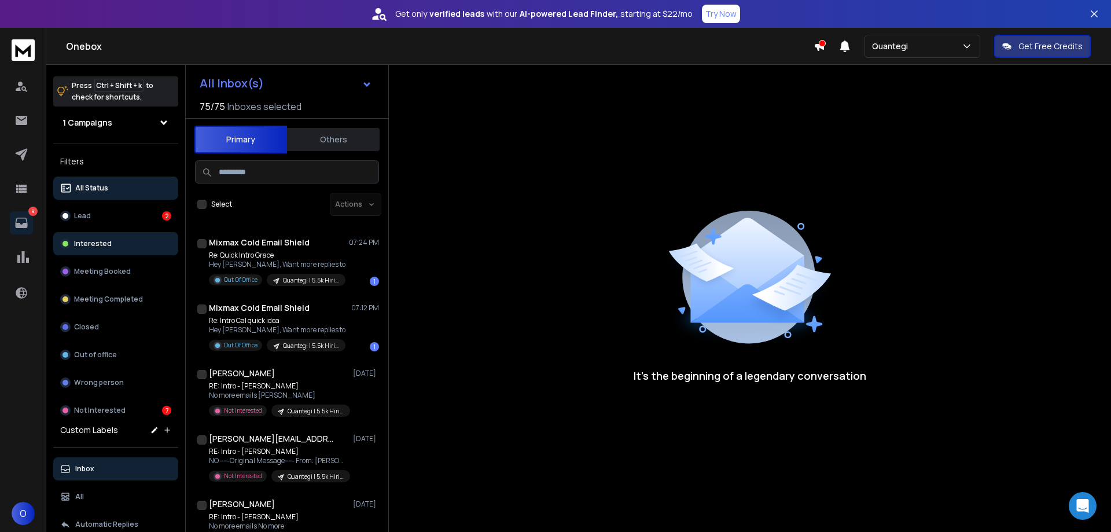
click at [99, 245] on p "Interested" at bounding box center [93, 243] width 38 height 9
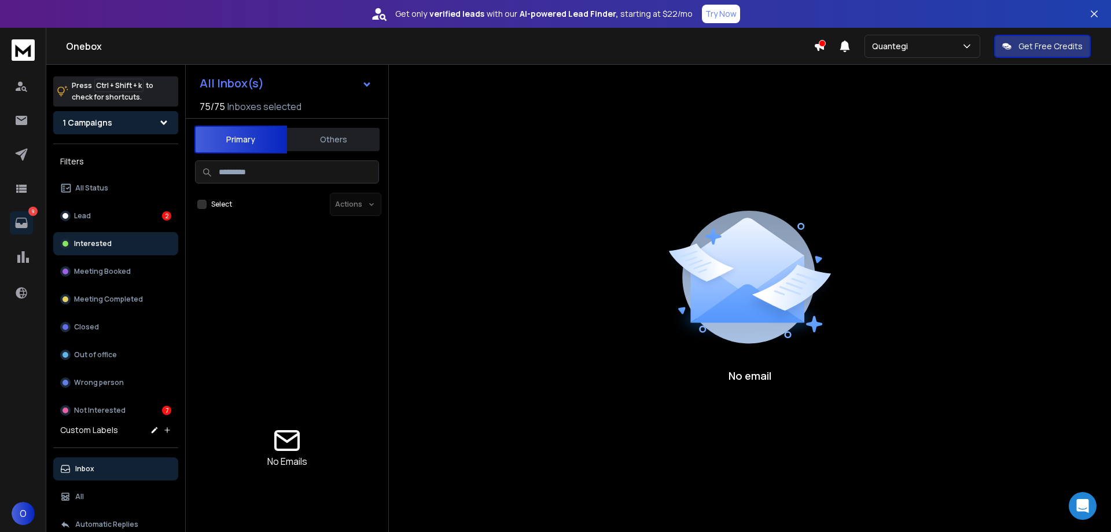
click at [126, 124] on button "1 Campaigns" at bounding box center [115, 122] width 125 height 23
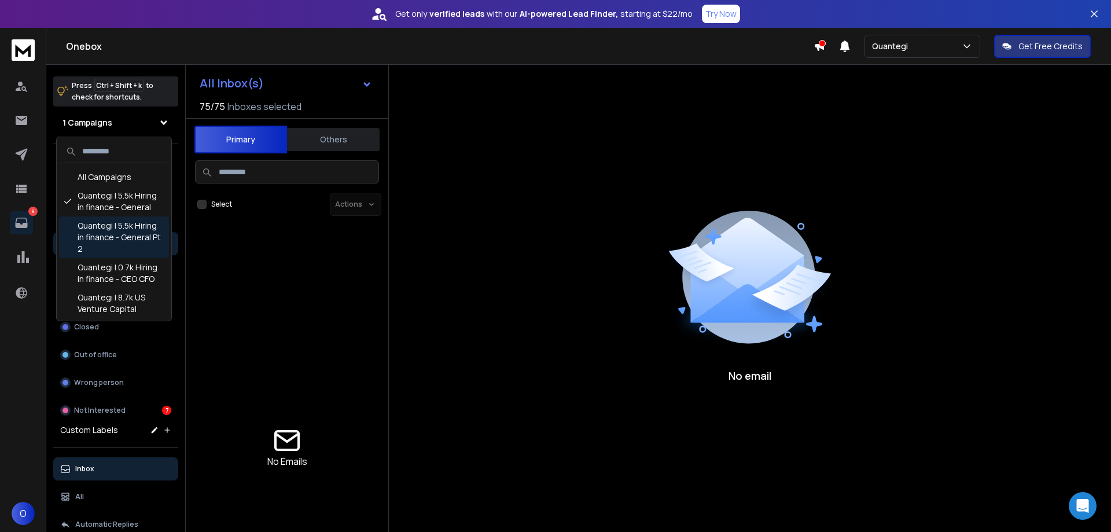
click at [93, 230] on div "Quantegi | 5.5k Hiring in finance - General Pt 2" at bounding box center [114, 237] width 110 height 42
click at [93, 262] on div "Quantegi | 0.7k Hiring in finance - CEO CFO" at bounding box center [114, 273] width 110 height 30
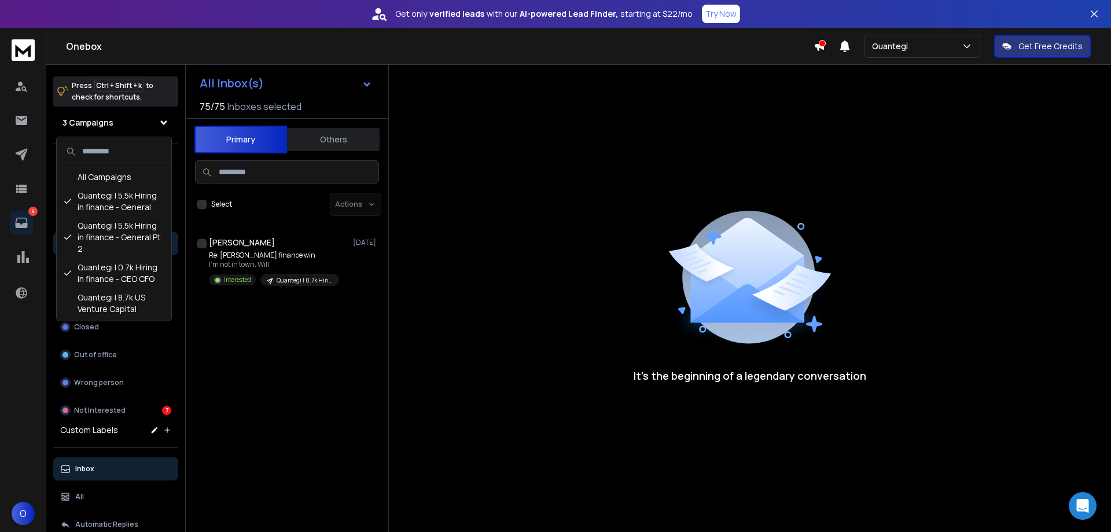
click at [221, 366] on div "[PERSON_NAME] [DATE] Re: [PERSON_NAME] finance win I'm not in town. Will Intere…" at bounding box center [287, 321] width 203 height 188
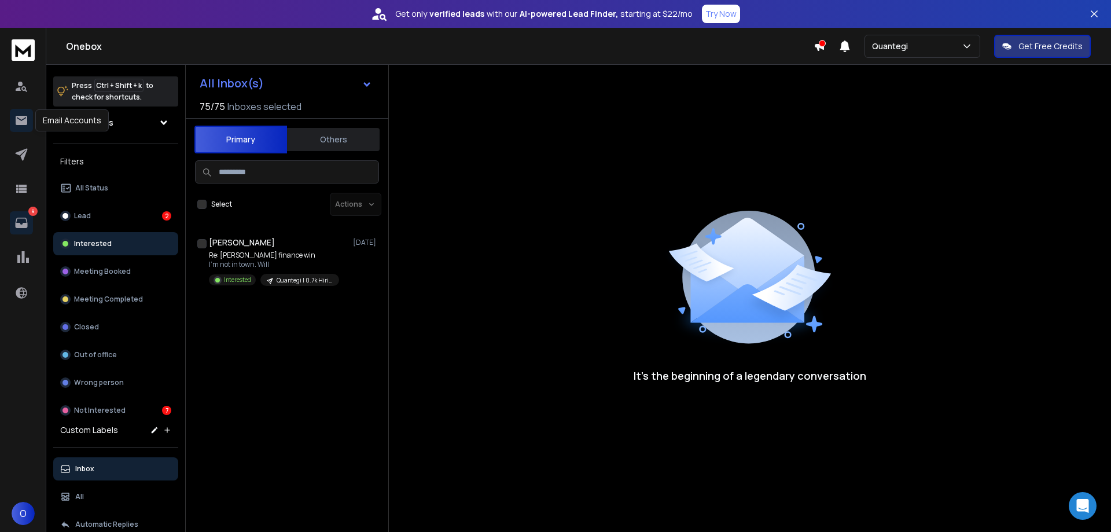
click at [29, 118] on link at bounding box center [21, 120] width 23 height 23
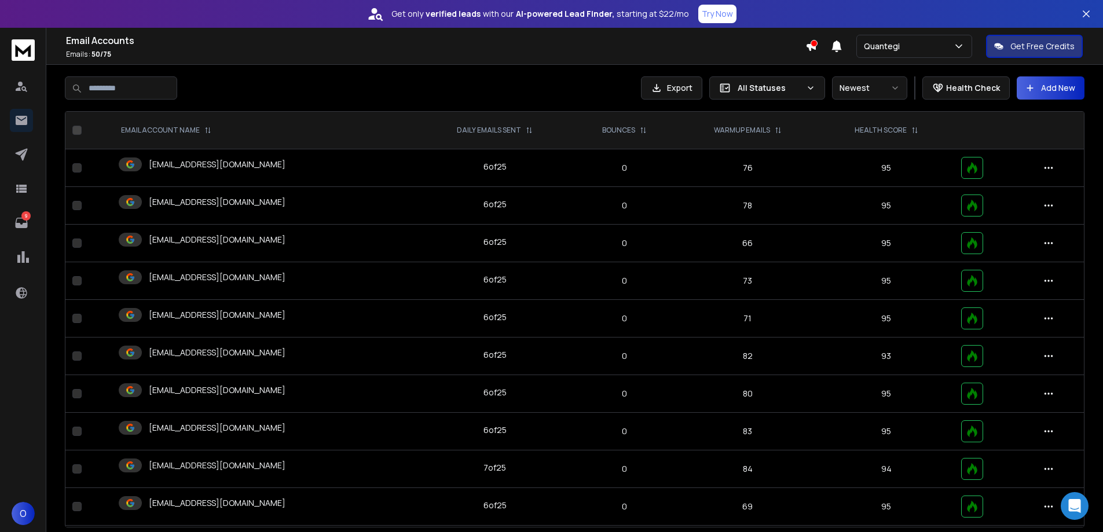
click at [171, 199] on p "[EMAIL_ADDRESS][DOMAIN_NAME]" at bounding box center [217, 202] width 137 height 12
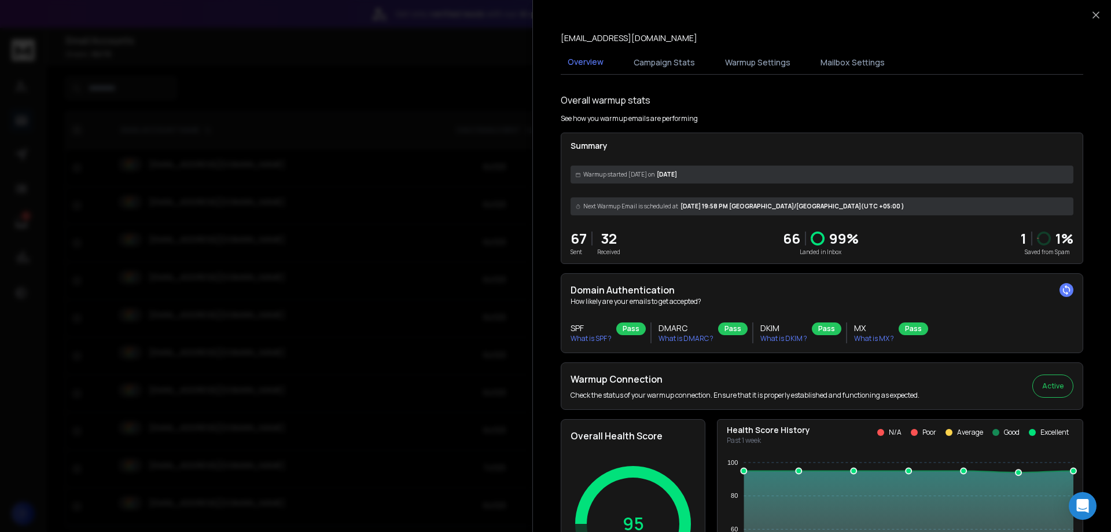
click at [846, 53] on button "Mailbox Settings" at bounding box center [853, 62] width 78 height 25
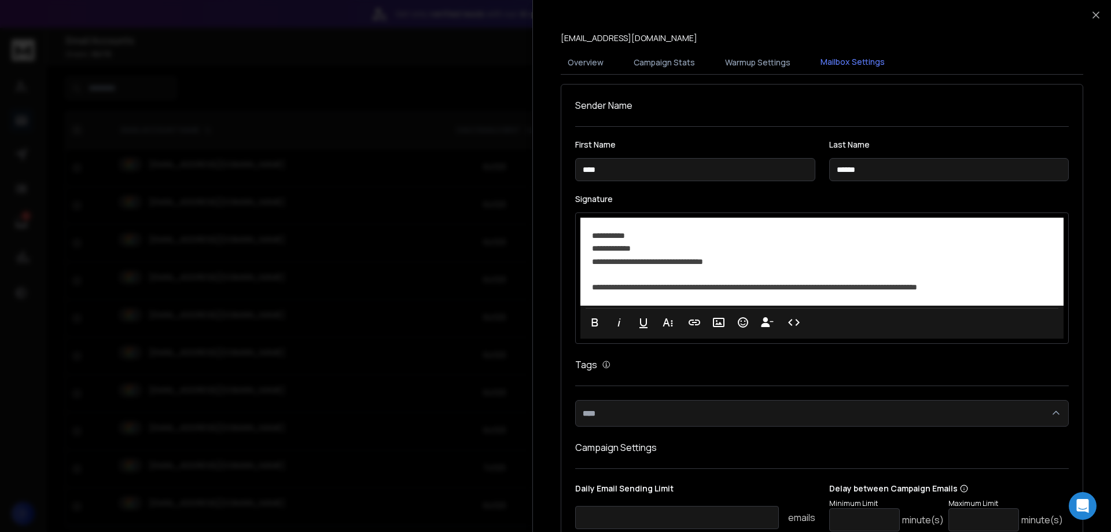
click at [743, 57] on button "Warmup Settings" at bounding box center [757, 62] width 79 height 25
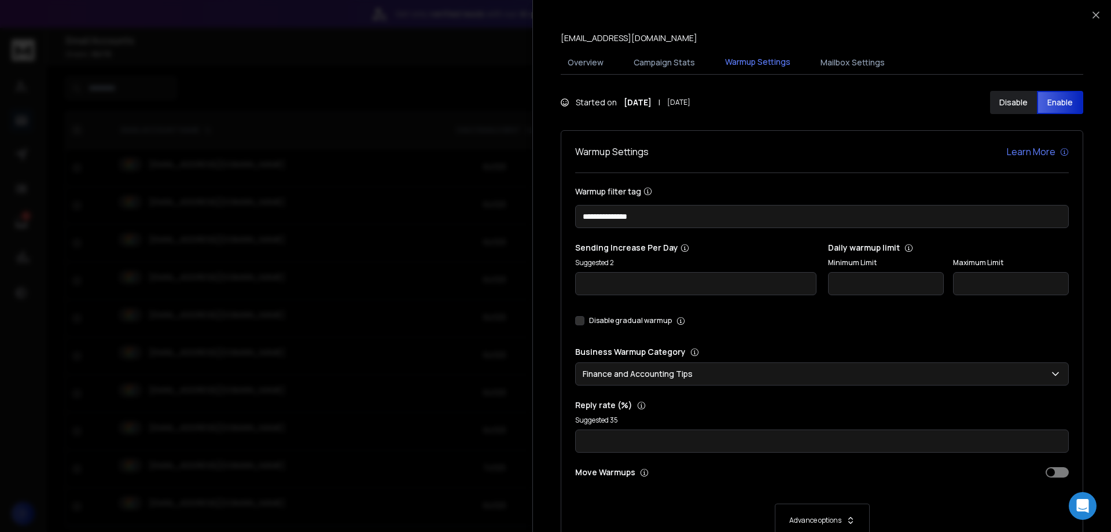
click at [678, 63] on button "Campaign Stats" at bounding box center [664, 62] width 75 height 25
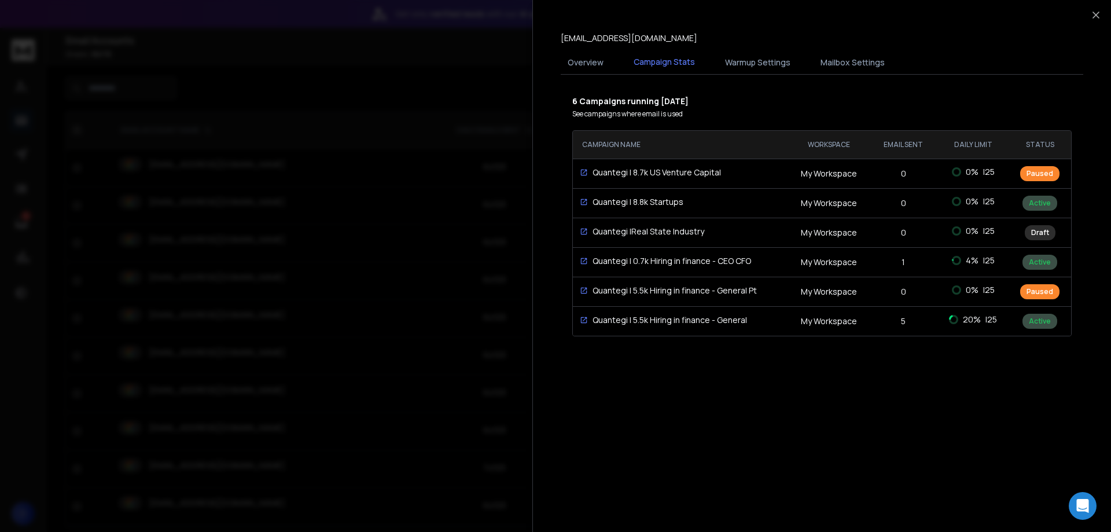
click at [589, 63] on button "Overview" at bounding box center [586, 62] width 50 height 25
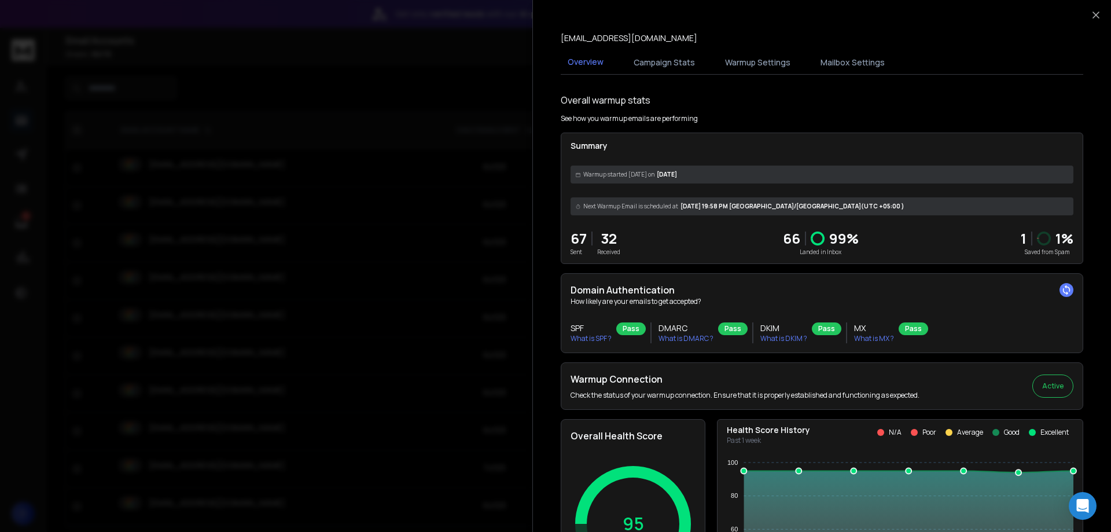
click at [262, 93] on div at bounding box center [555, 266] width 1111 height 532
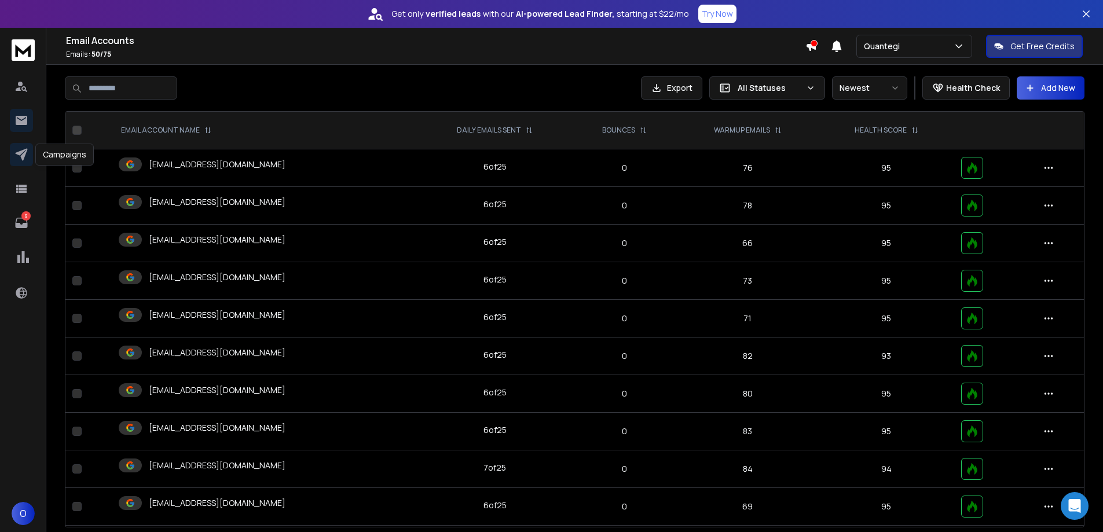
click at [24, 150] on icon at bounding box center [21, 154] width 12 height 12
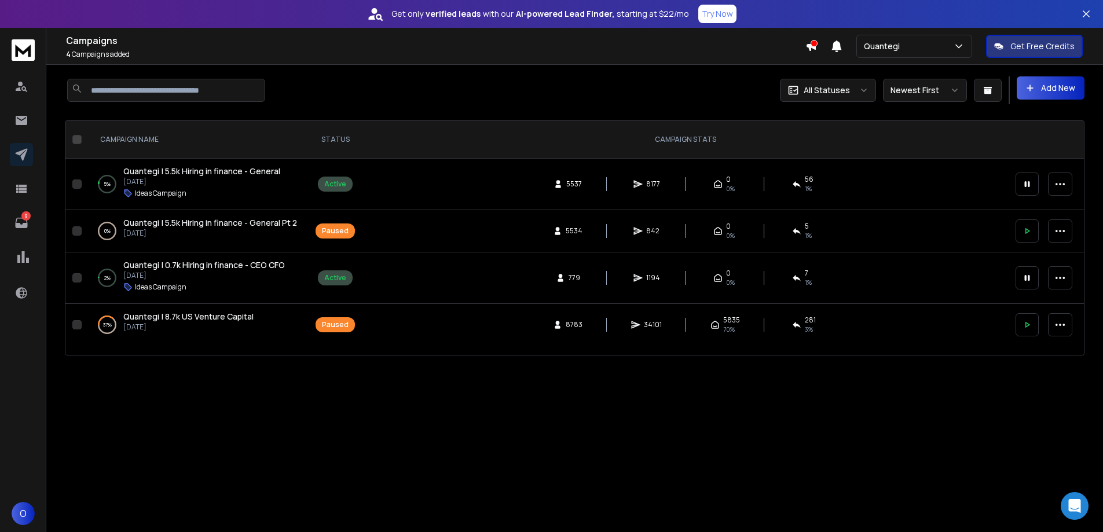
click at [212, 219] on span "Quantegi | 5.5k Hiring in finance - General Pt 2" at bounding box center [210, 222] width 174 height 11
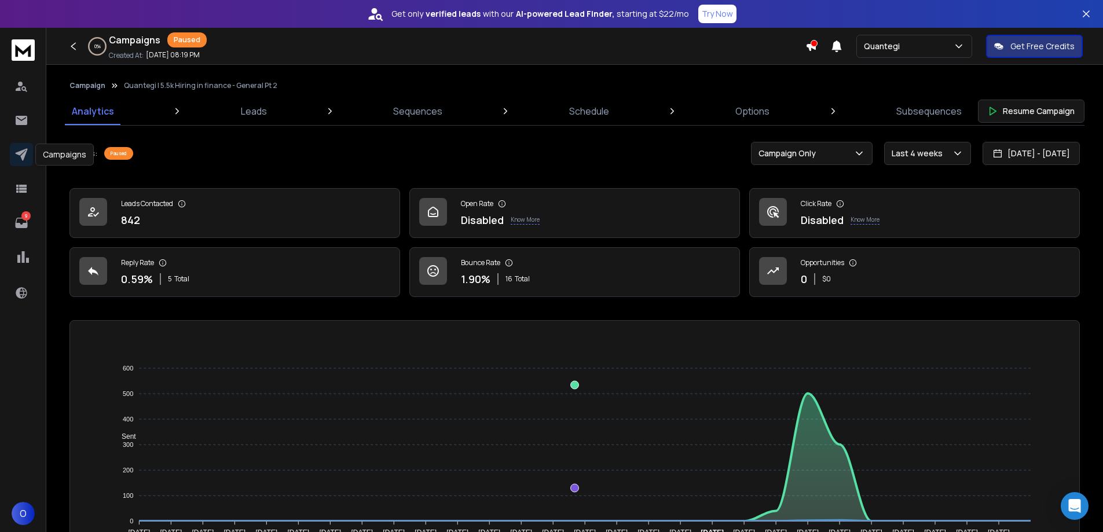
click at [23, 153] on icon at bounding box center [21, 155] width 14 height 14
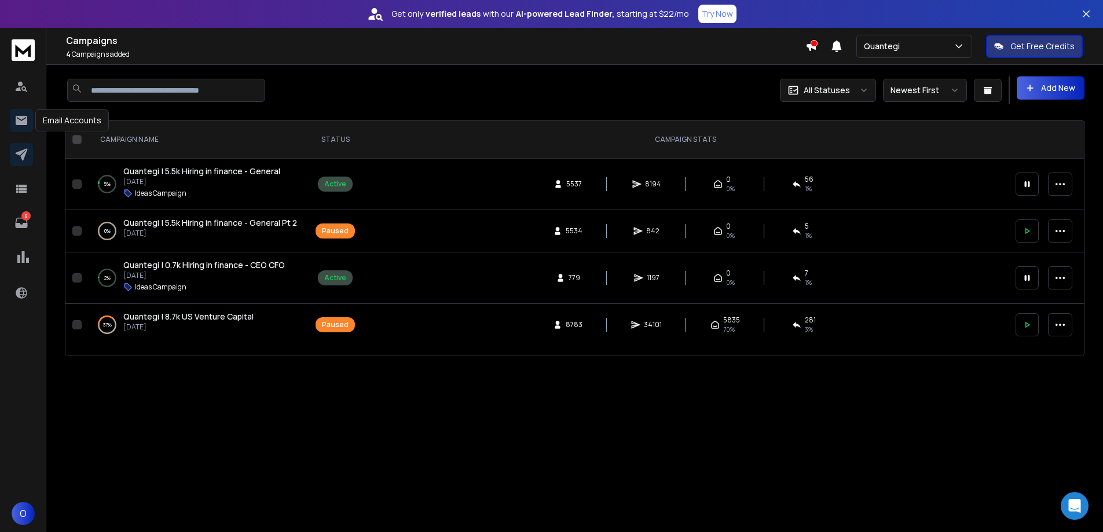
click at [20, 113] on icon at bounding box center [21, 120] width 14 height 14
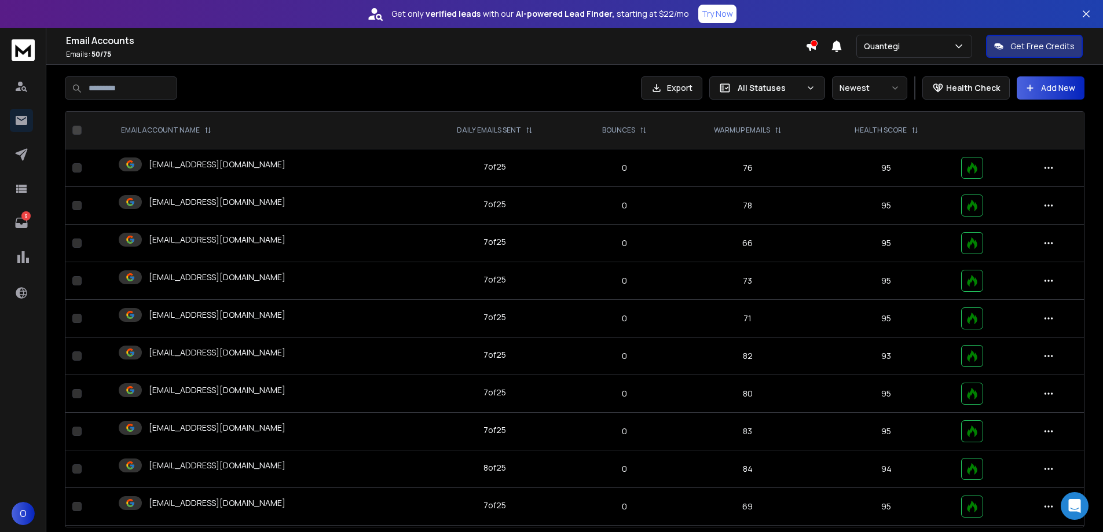
click at [1035, 212] on button at bounding box center [1048, 206] width 57 height 20
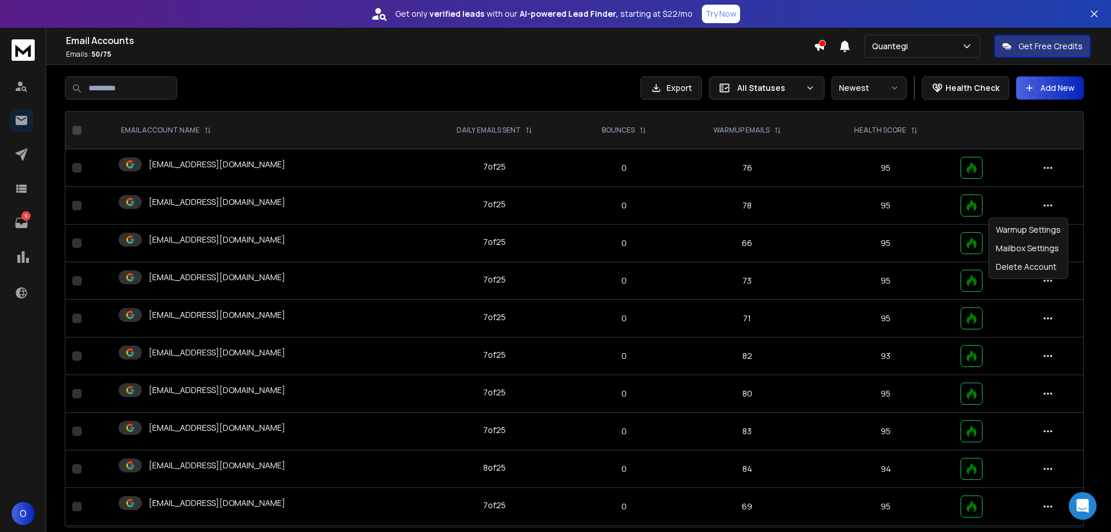
click at [1036, 211] on button at bounding box center [1048, 206] width 57 height 20
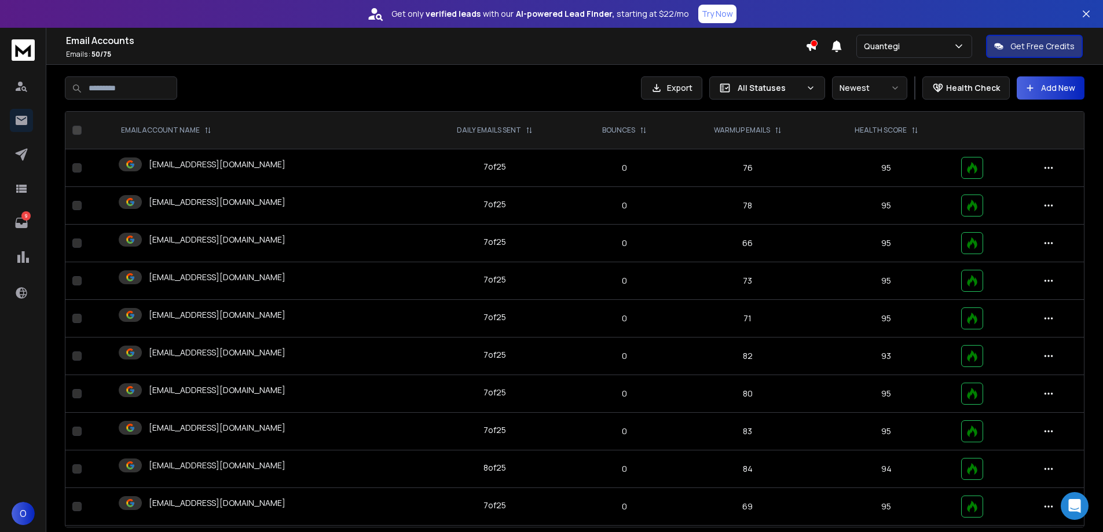
click at [229, 201] on p "[EMAIL_ADDRESS][DOMAIN_NAME]" at bounding box center [217, 202] width 137 height 12
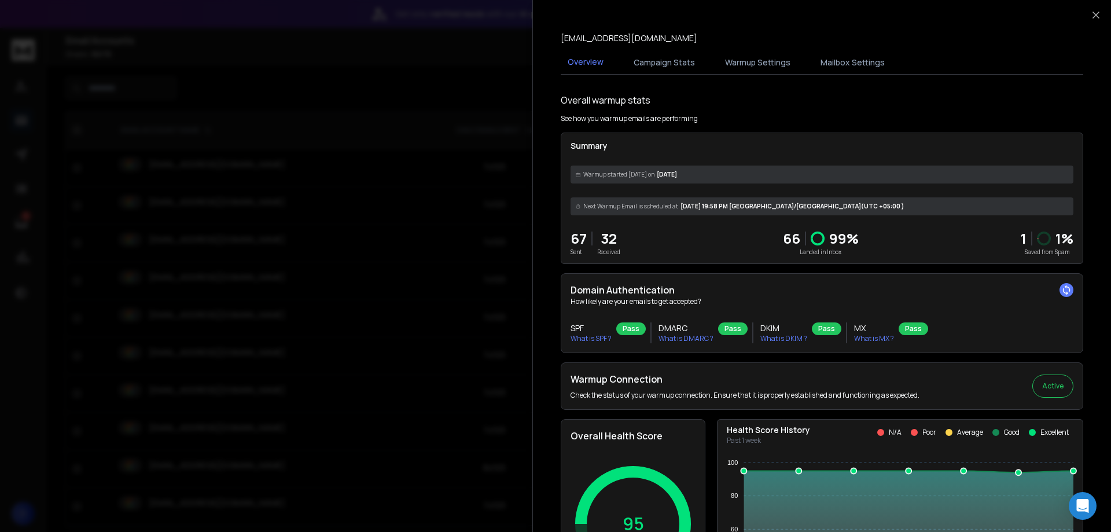
click at [678, 64] on button "Campaign Stats" at bounding box center [664, 62] width 75 height 25
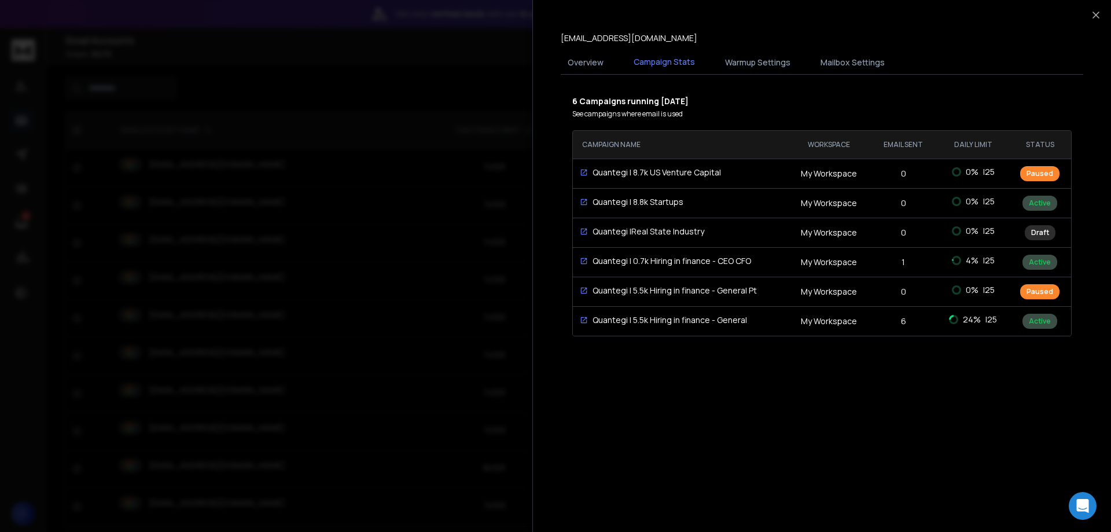
click at [748, 55] on button "Warmup Settings" at bounding box center [757, 62] width 79 height 25
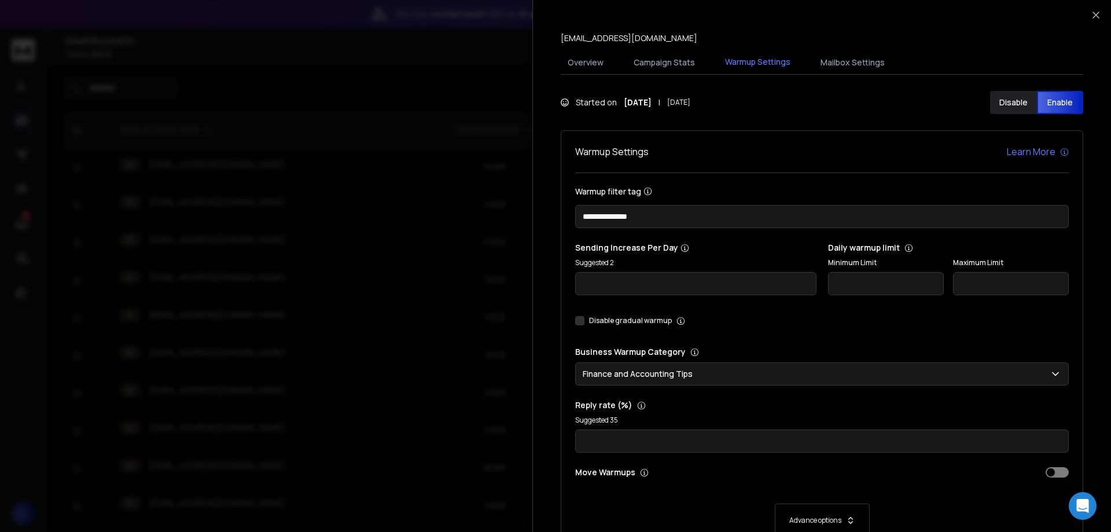
click at [814, 53] on button "Mailbox Settings" at bounding box center [853, 62] width 78 height 25
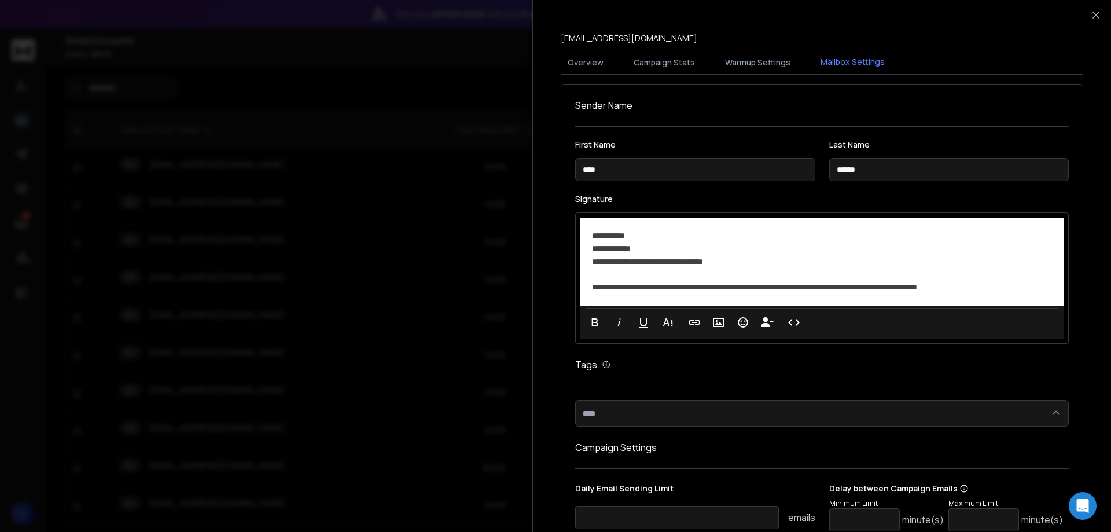
click at [598, 60] on button "Overview" at bounding box center [586, 62] width 50 height 25
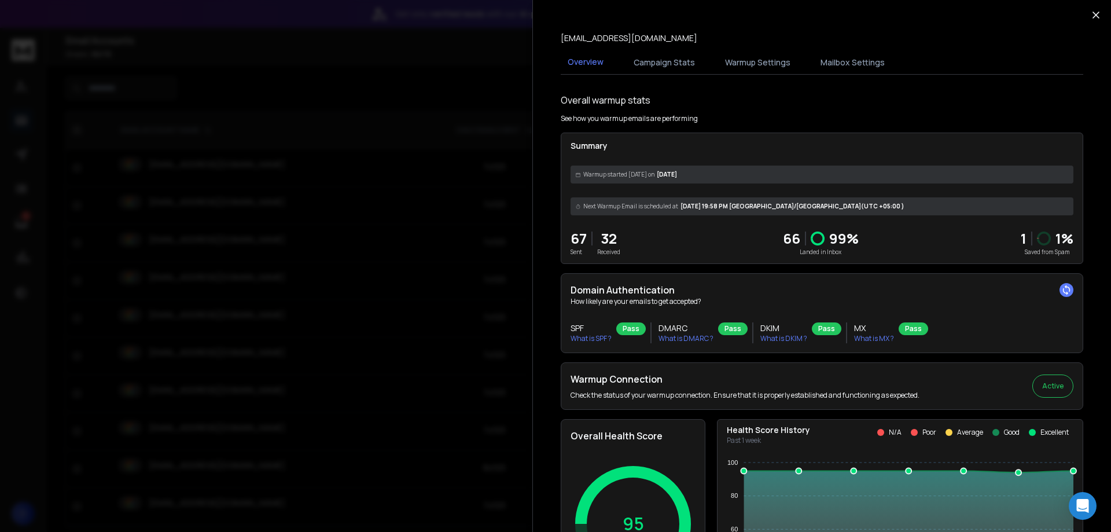
click at [1095, 15] on icon "button" at bounding box center [1097, 15] width 12 height 12
